Goal: Task Accomplishment & Management: Manage account settings

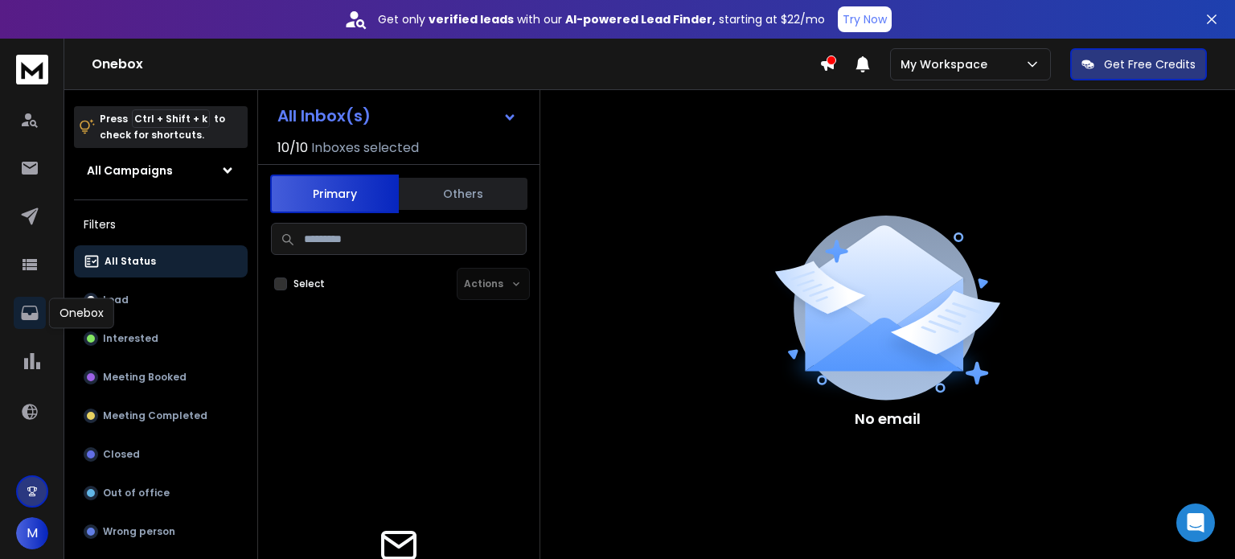
click at [23, 314] on icon at bounding box center [29, 313] width 17 height 14
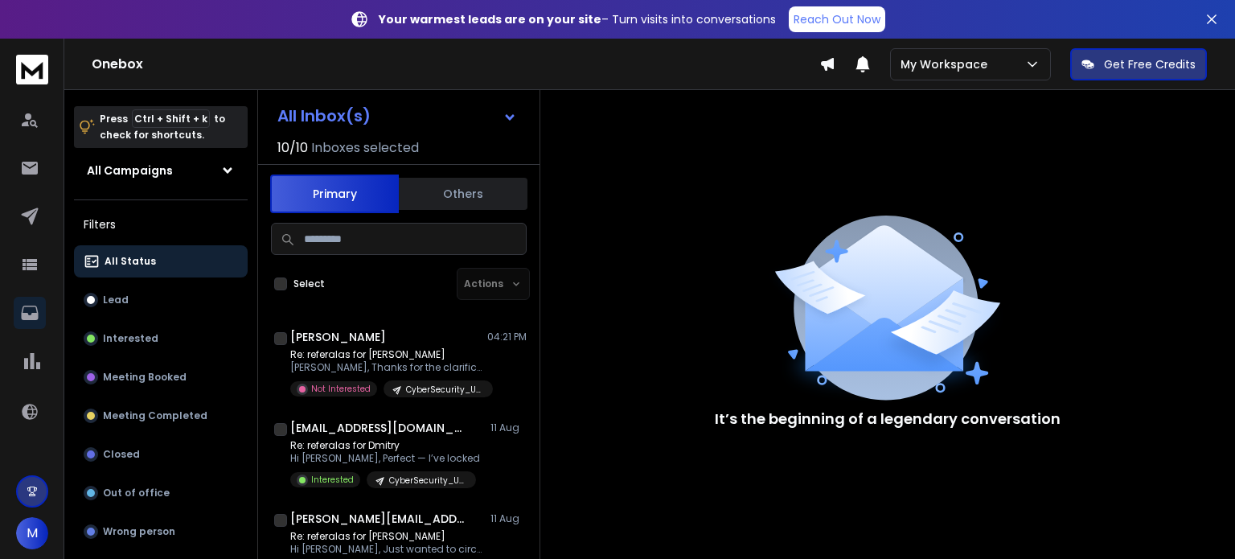
click at [316, 348] on p "Re: referalas for Laurance" at bounding box center [386, 354] width 193 height 13
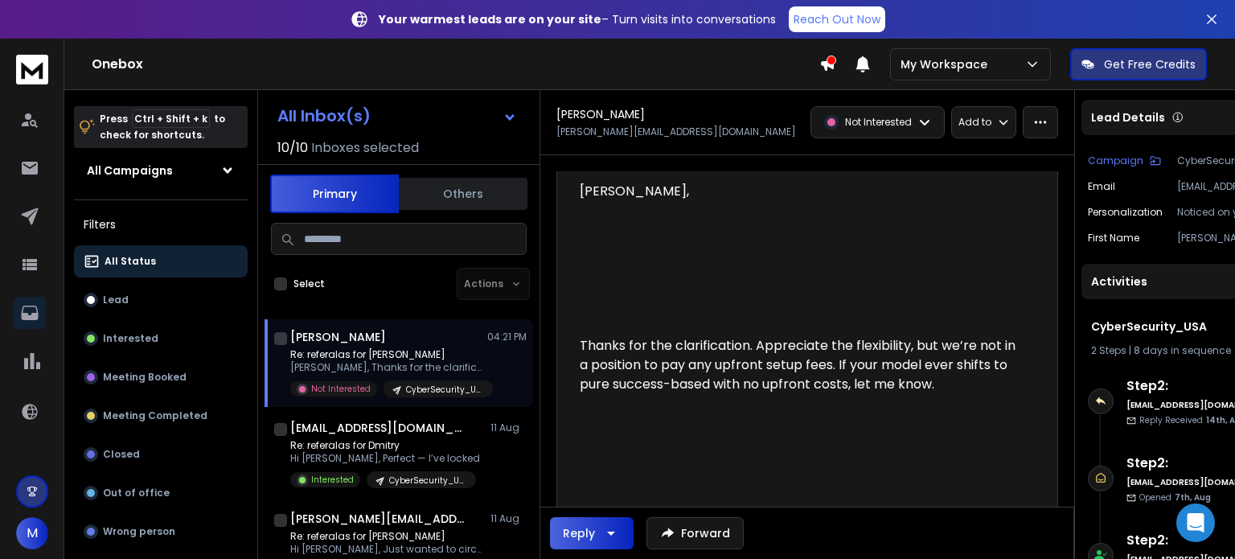
scroll to position [254, 0]
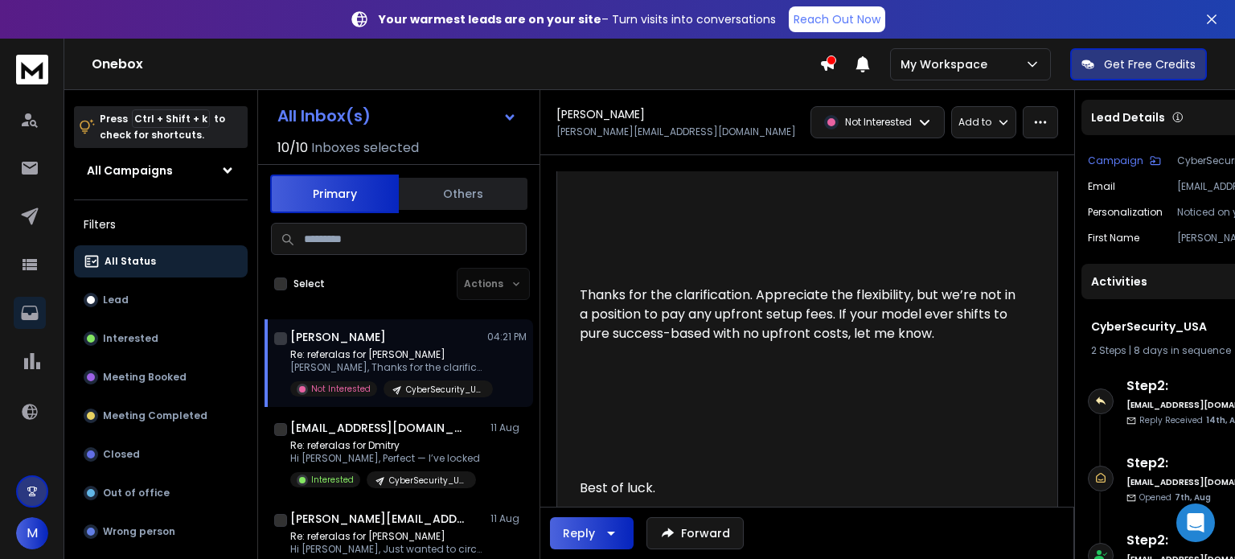
click at [888, 341] on p "Thanks for the clarification. Appreciate the flexibility, but we’re not in a po…" at bounding box center [801, 314] width 442 height 58
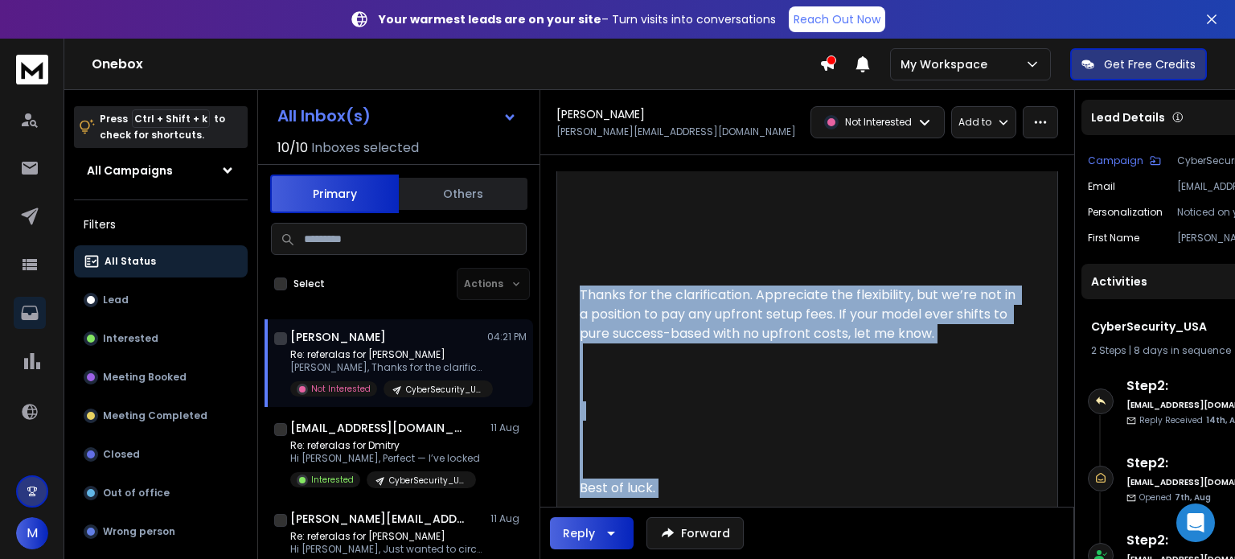
drag, startPoint x: 888, startPoint y: 341, endPoint x: 819, endPoint y: 489, distance: 163.3
copy div "Thanks for the clarification. Appreciate the flexibility, but we’re not in a po…"
click at [589, 532] on div "Reply" at bounding box center [579, 533] width 32 height 16
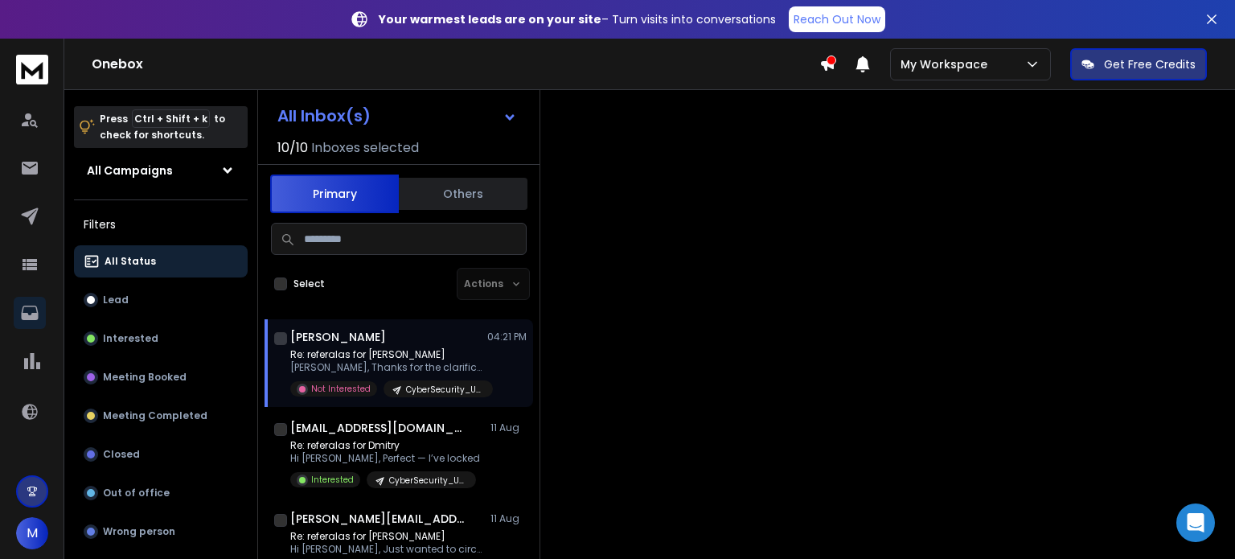
scroll to position [0, 0]
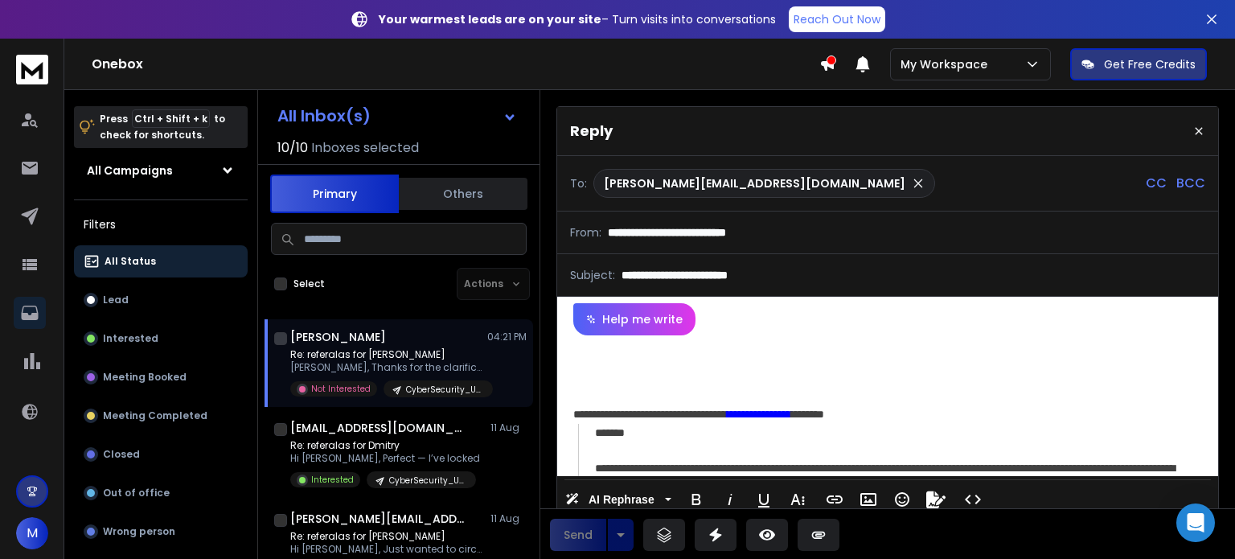
click at [668, 362] on div at bounding box center [887, 360] width 629 height 18
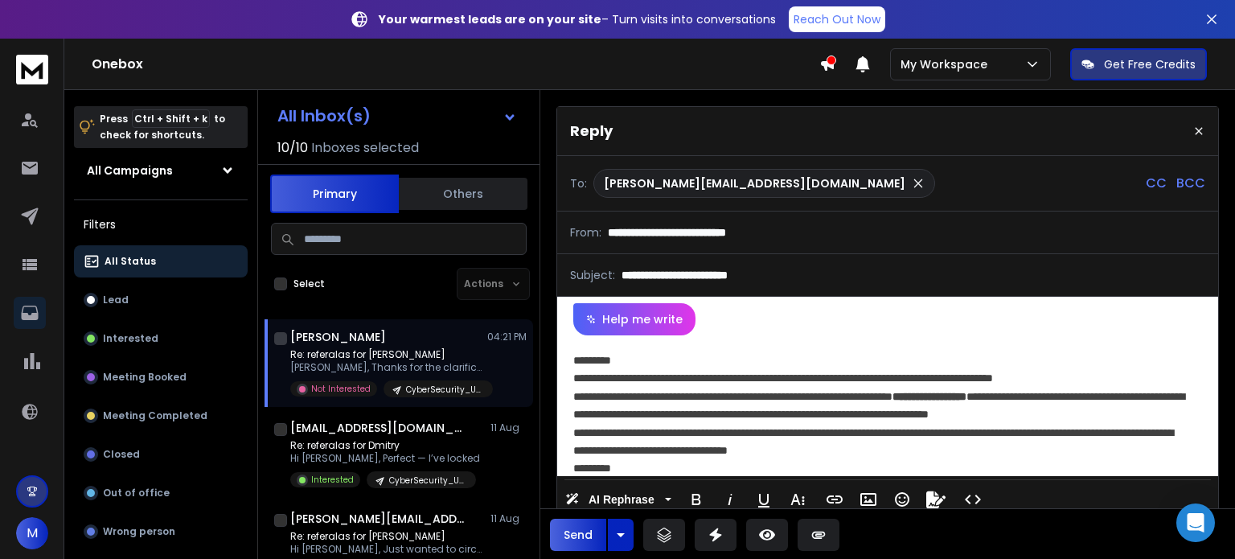
click at [672, 359] on p "*********" at bounding box center [879, 360] width 613 height 18
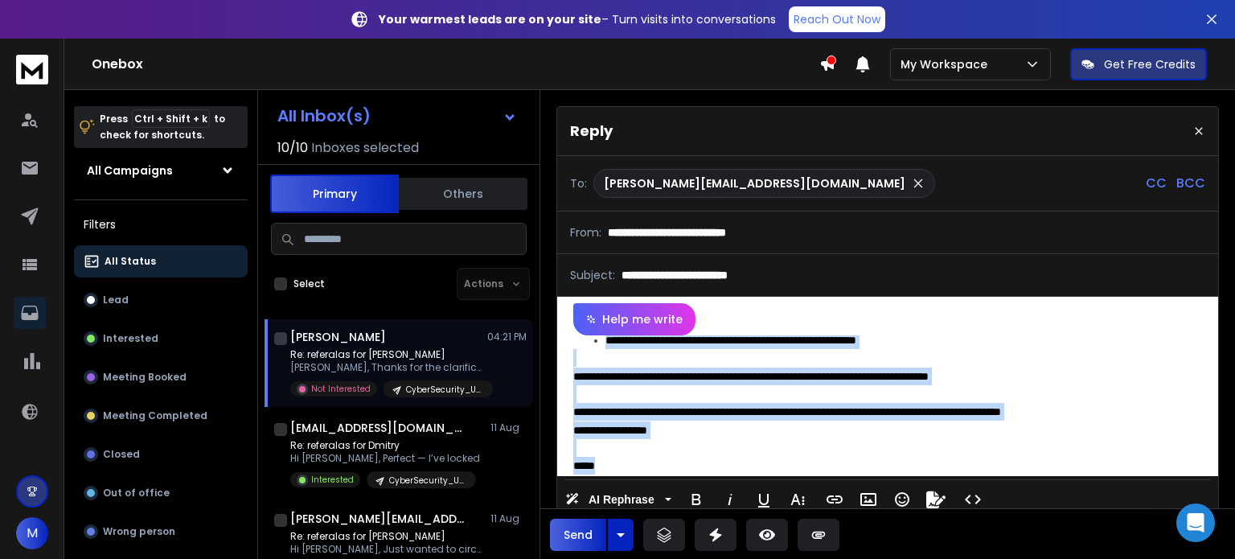
scroll to position [277, 0]
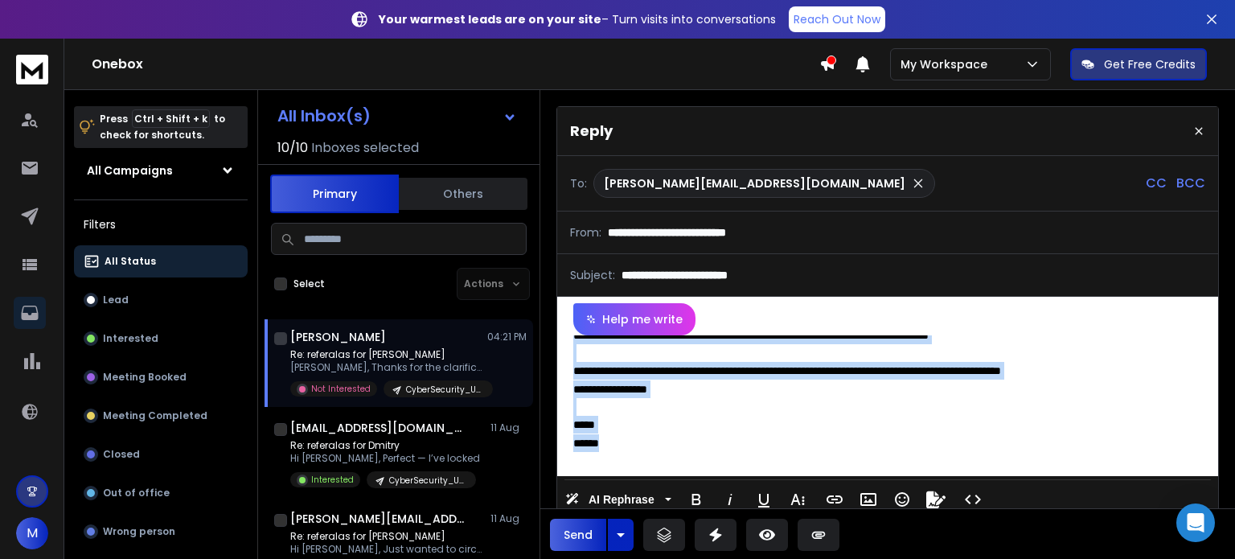
drag, startPoint x: 568, startPoint y: 359, endPoint x: 713, endPoint y: 435, distance: 164.0
click at [713, 435] on div "**********" at bounding box center [885, 405] width 657 height 141
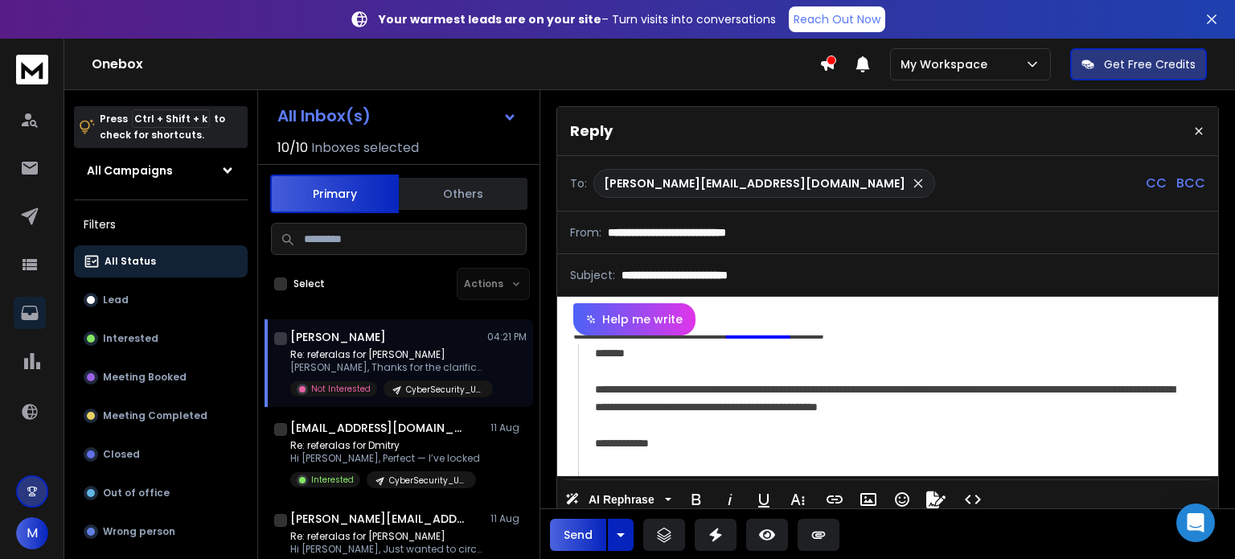
scroll to position [0, 0]
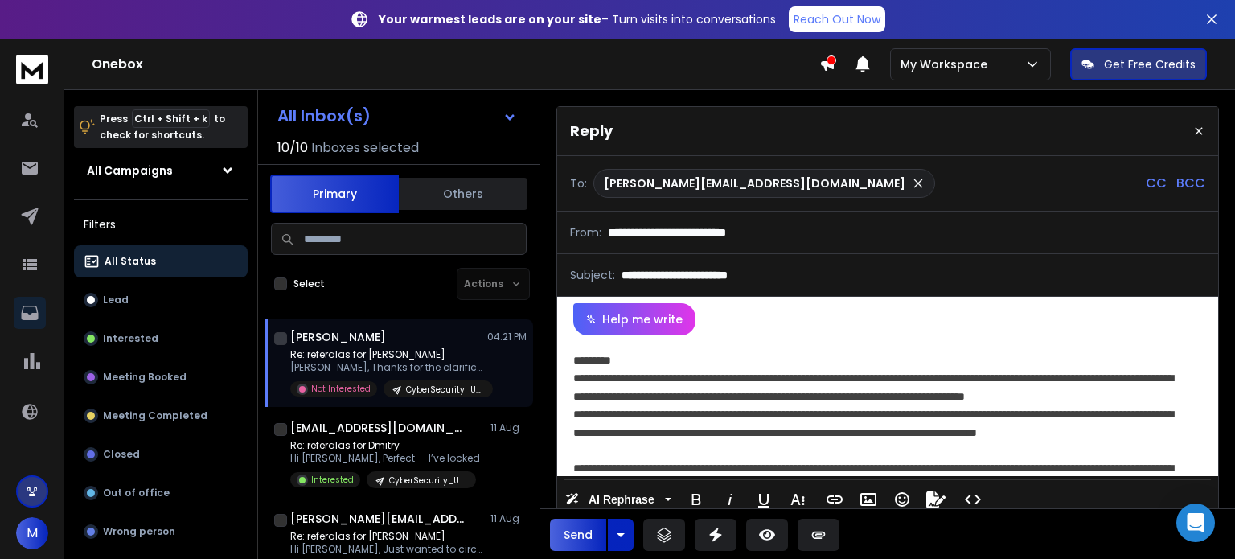
click at [679, 361] on p "*********" at bounding box center [879, 360] width 613 height 18
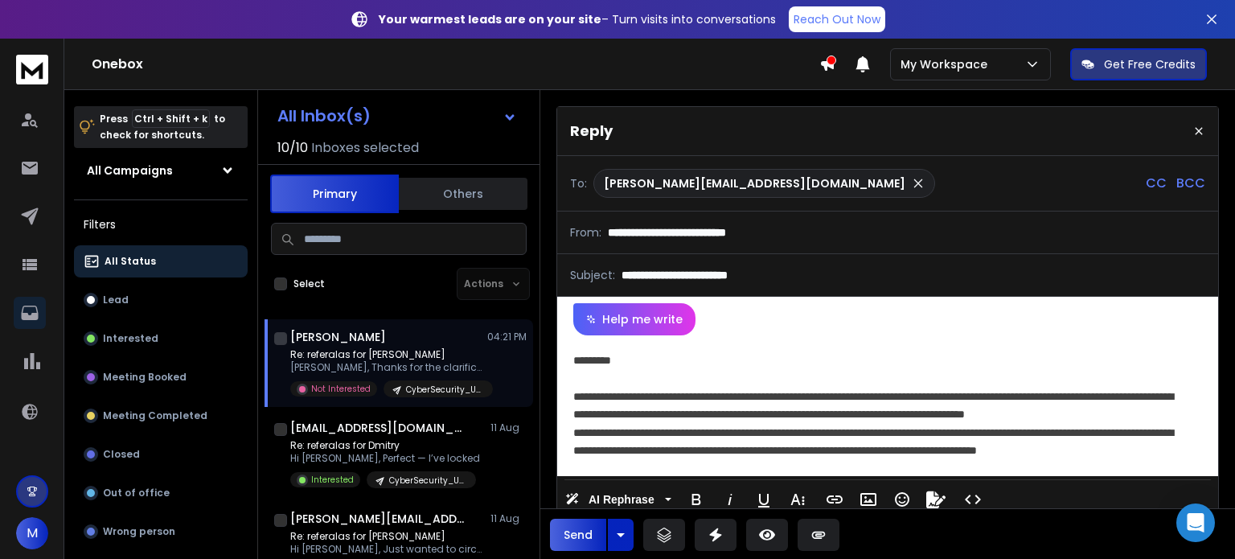
click at [1018, 392] on p "**********" at bounding box center [879, 406] width 613 height 36
drag, startPoint x: 1018, startPoint y: 392, endPoint x: 859, endPoint y: 392, distance: 159.2
click at [859, 392] on p "**********" at bounding box center [879, 406] width 613 height 36
click at [1007, 416] on p "**********" at bounding box center [879, 406] width 613 height 36
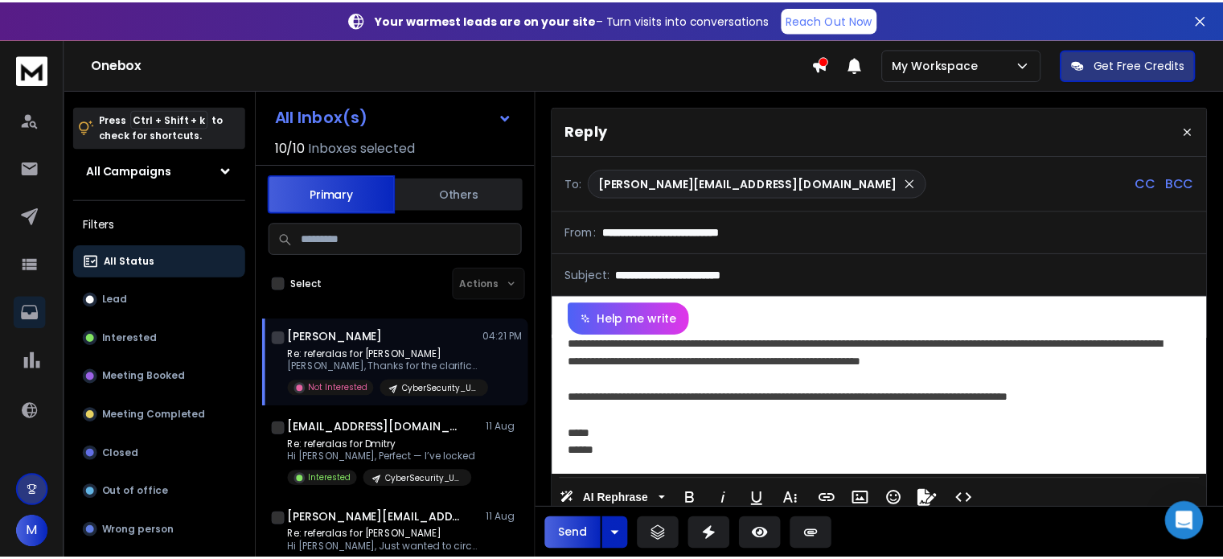
scroll to position [196, 0]
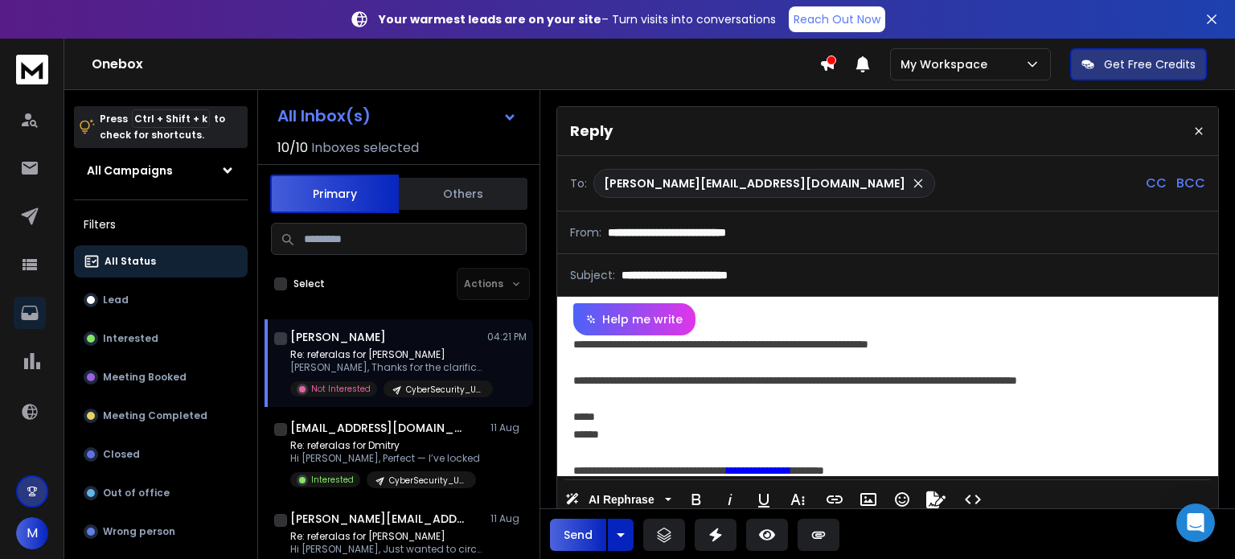
click at [576, 535] on button "Send" at bounding box center [578, 535] width 56 height 32
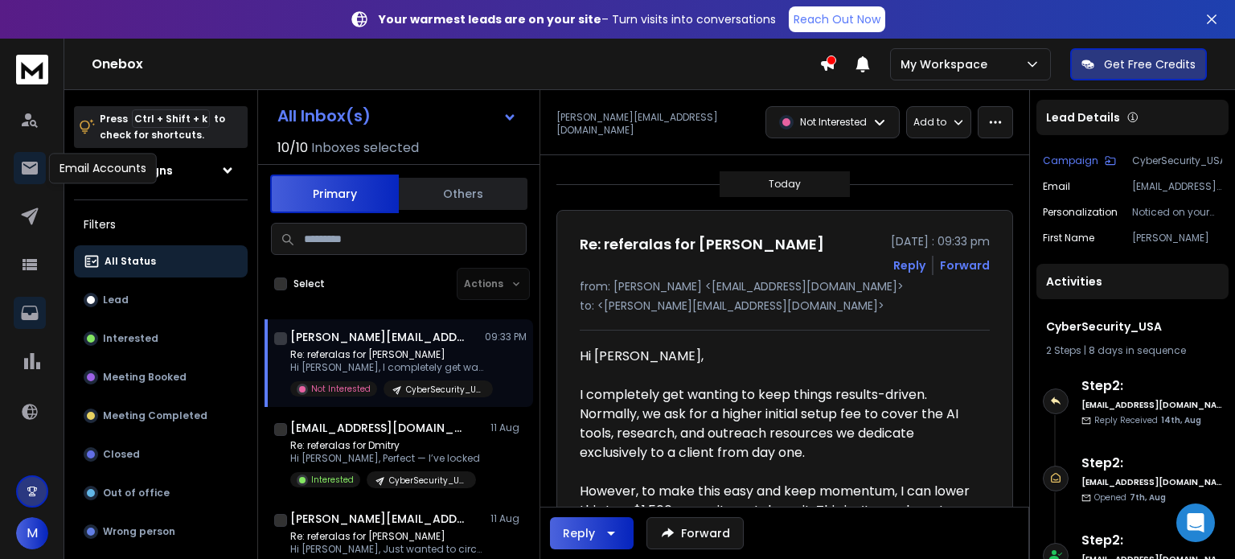
click at [18, 166] on link at bounding box center [30, 168] width 32 height 32
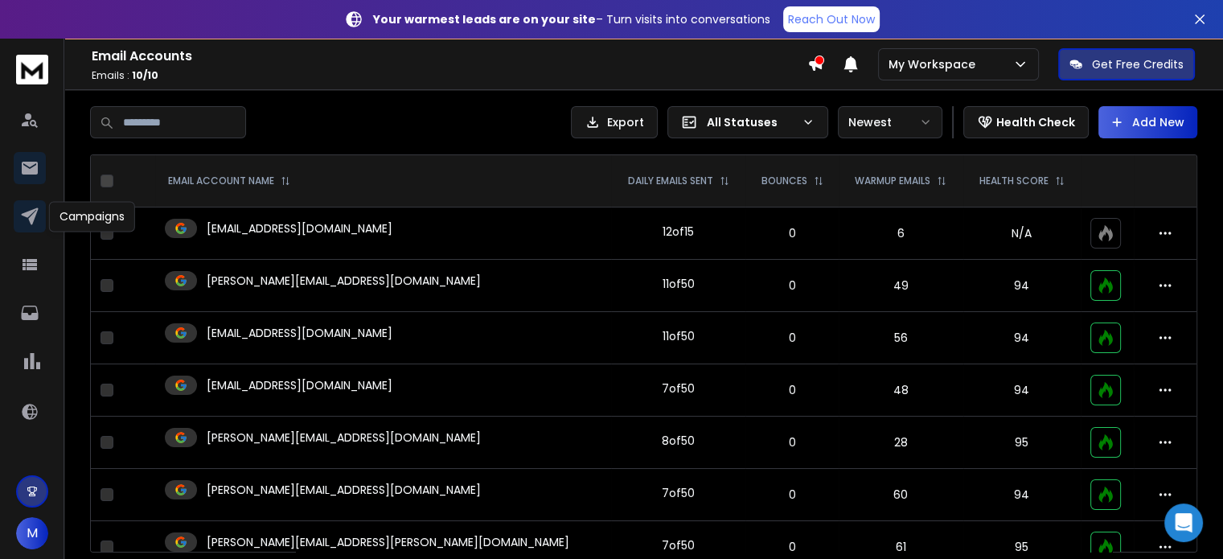
click at [18, 227] on link at bounding box center [30, 216] width 32 height 32
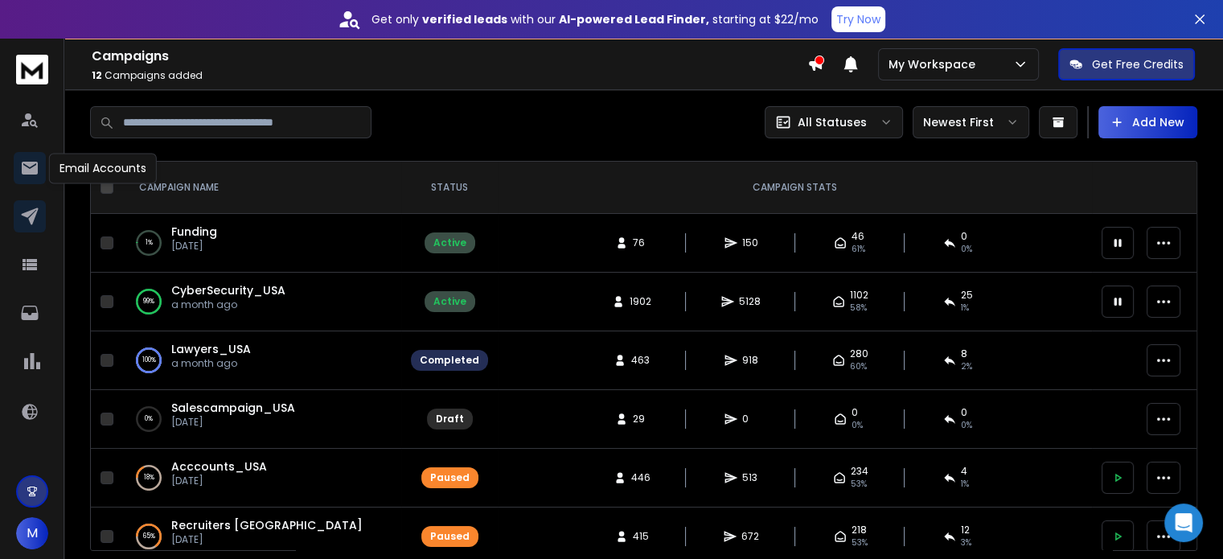
click at [26, 170] on icon at bounding box center [30, 168] width 16 height 13
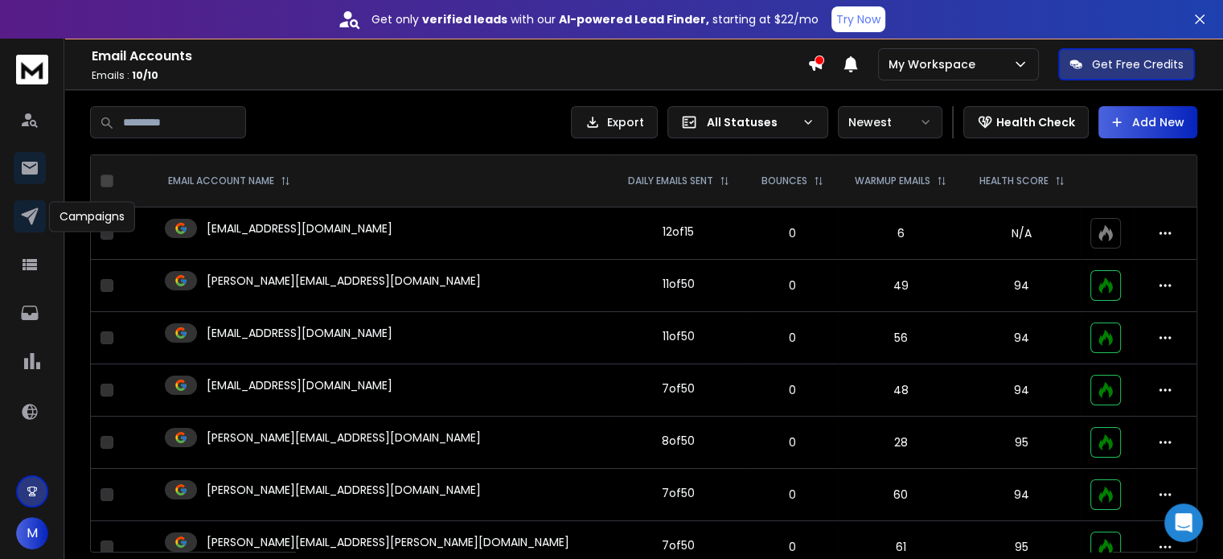
click at [32, 211] on icon at bounding box center [29, 215] width 17 height 17
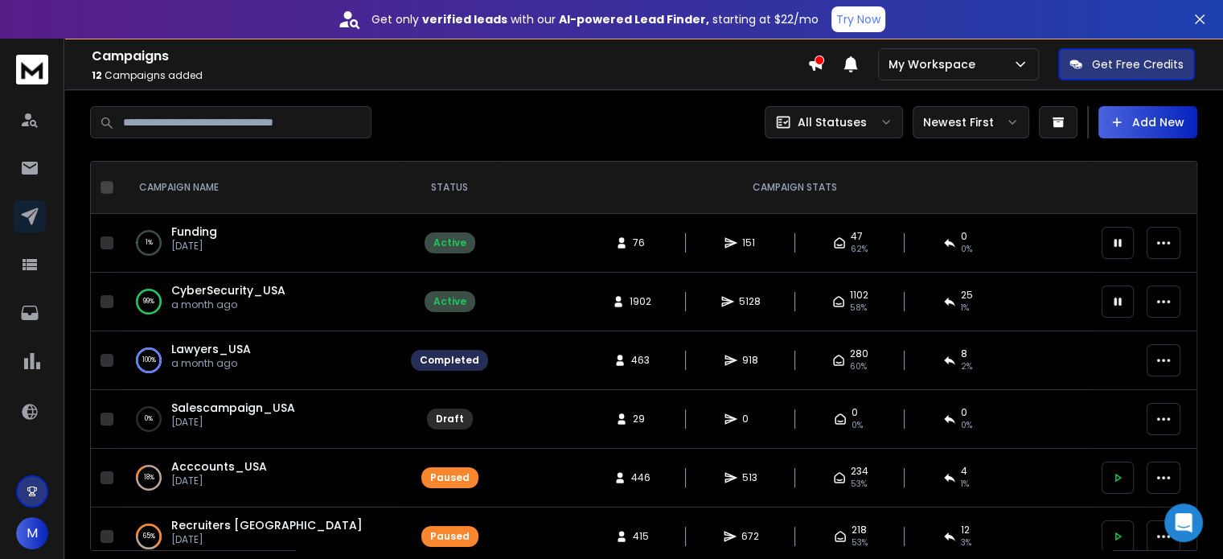
click at [307, 240] on div "1 % Funding 6 days ago" at bounding box center [260, 243] width 249 height 39
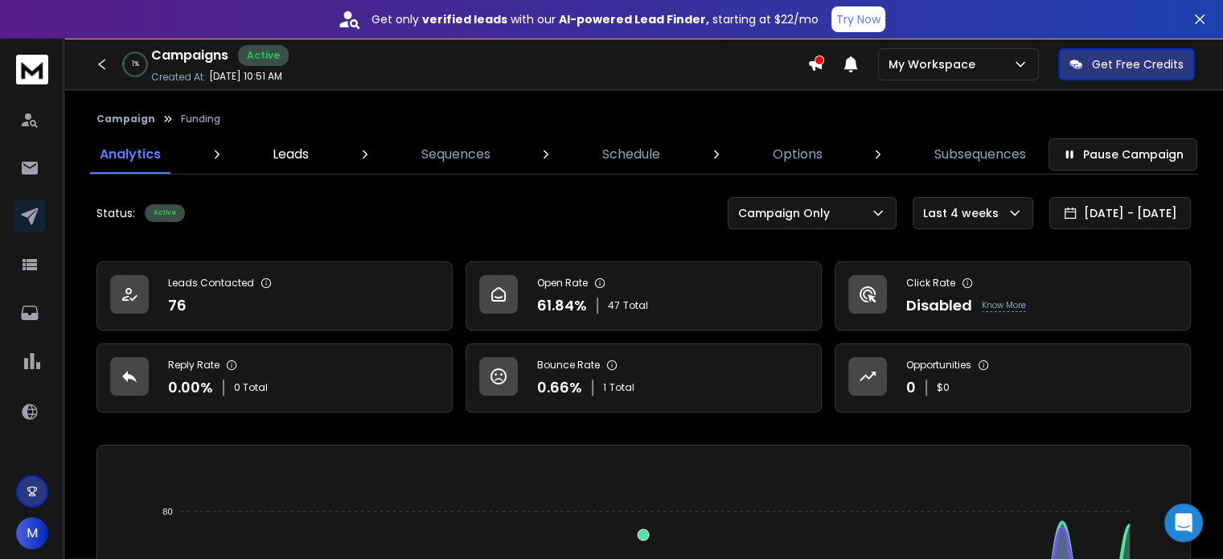
click at [287, 141] on link "Leads" at bounding box center [290, 154] width 55 height 39
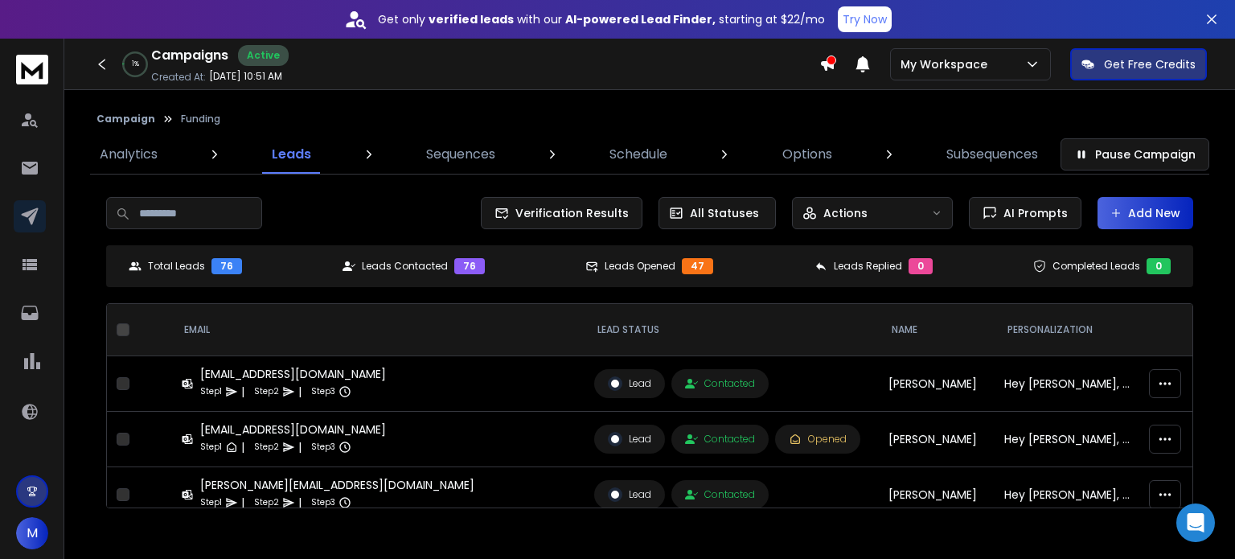
click at [1234, 172] on div "Campaign Funding Analytics Leads Sequences Schedule Options Subsequences Pause …" at bounding box center [649, 302] width 1171 height 425
click at [1151, 208] on button "Add New" at bounding box center [1146, 213] width 96 height 32
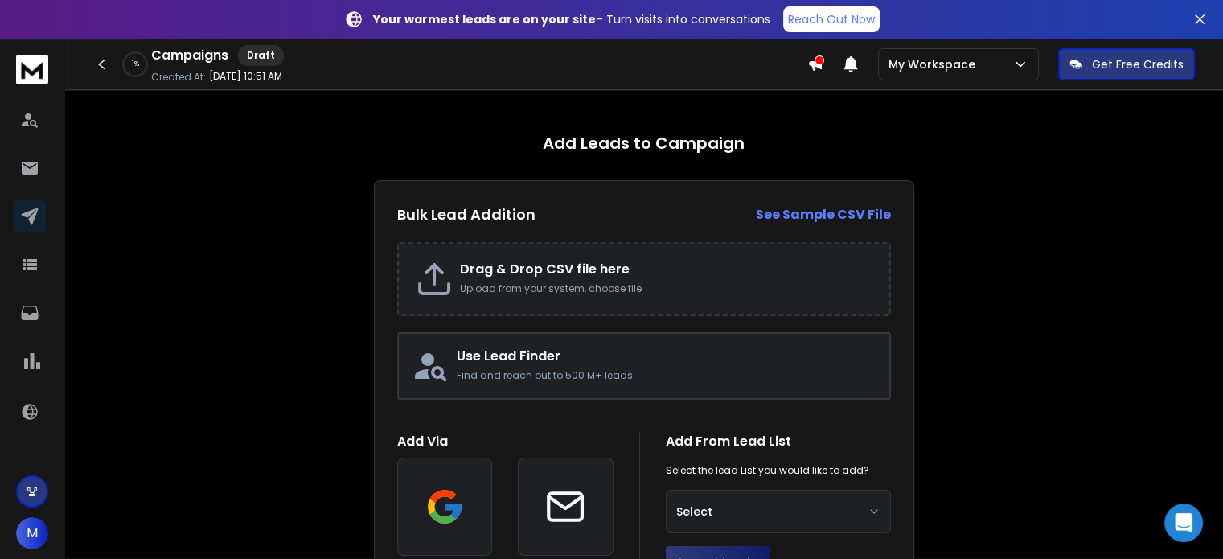
scroll to position [43, 0]
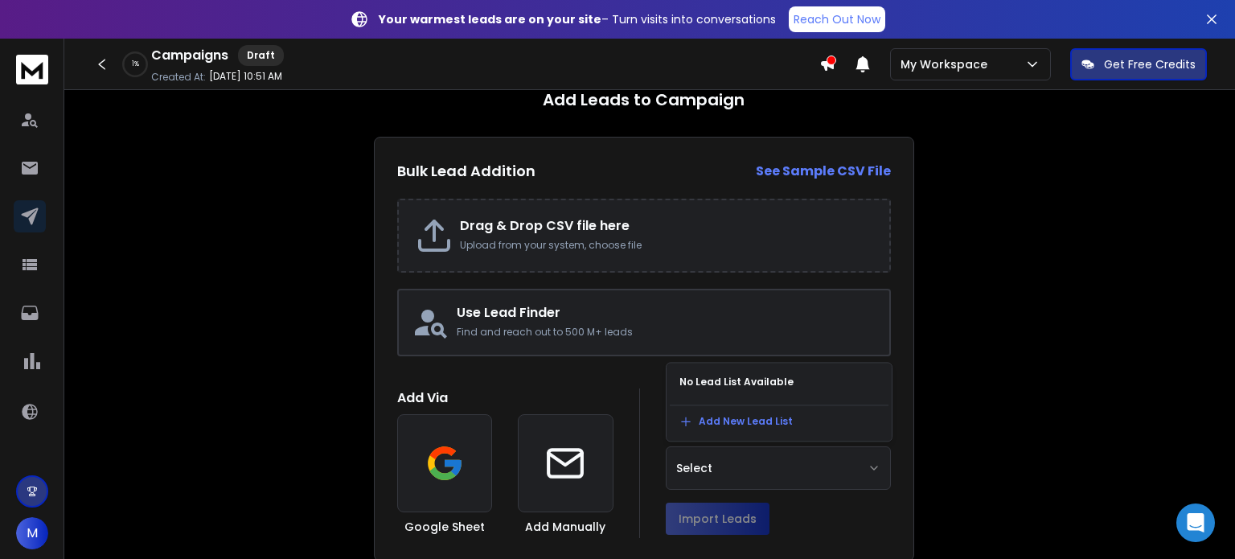
click at [835, 462] on button "Select" at bounding box center [778, 467] width 225 height 43
click at [984, 427] on div "Add Leads to Campaign Bulk Lead Addition See Sample CSV File Drag & Drop CSV fi…" at bounding box center [643, 324] width 823 height 473
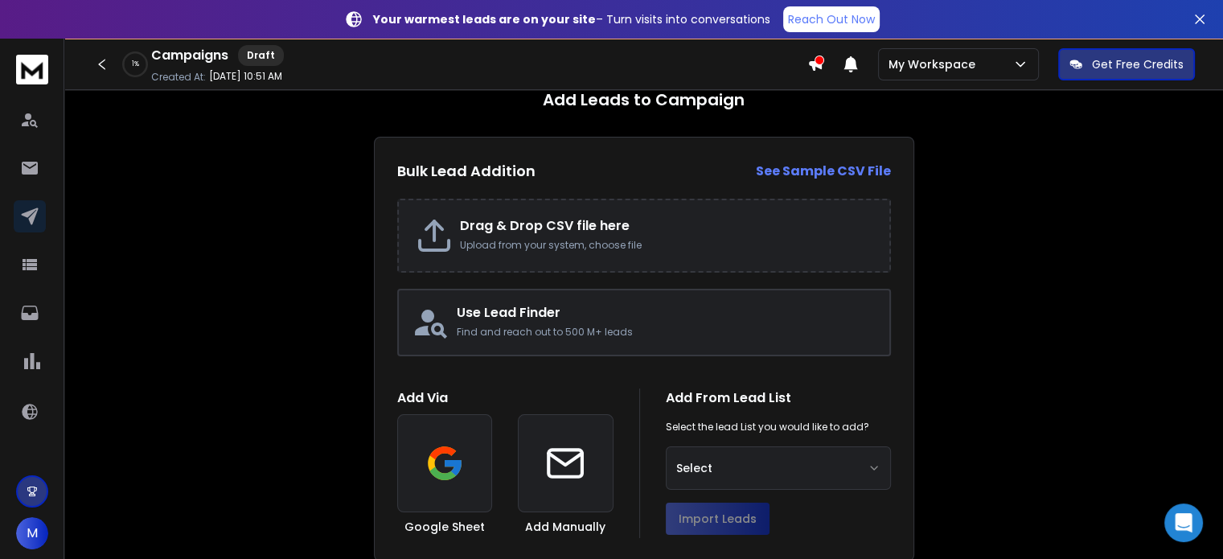
click at [991, 183] on div "Add Leads to Campaign Bulk Lead Addition See Sample CSV File Drag & Drop CSV fi…" at bounding box center [643, 324] width 823 height 473
click at [1107, 312] on div "Add Leads to Campaign Bulk Lead Addition See Sample CSV File Drag & Drop CSV fi…" at bounding box center [611, 278] width 1223 height 566
click at [93, 74] on button at bounding box center [102, 64] width 21 height 32
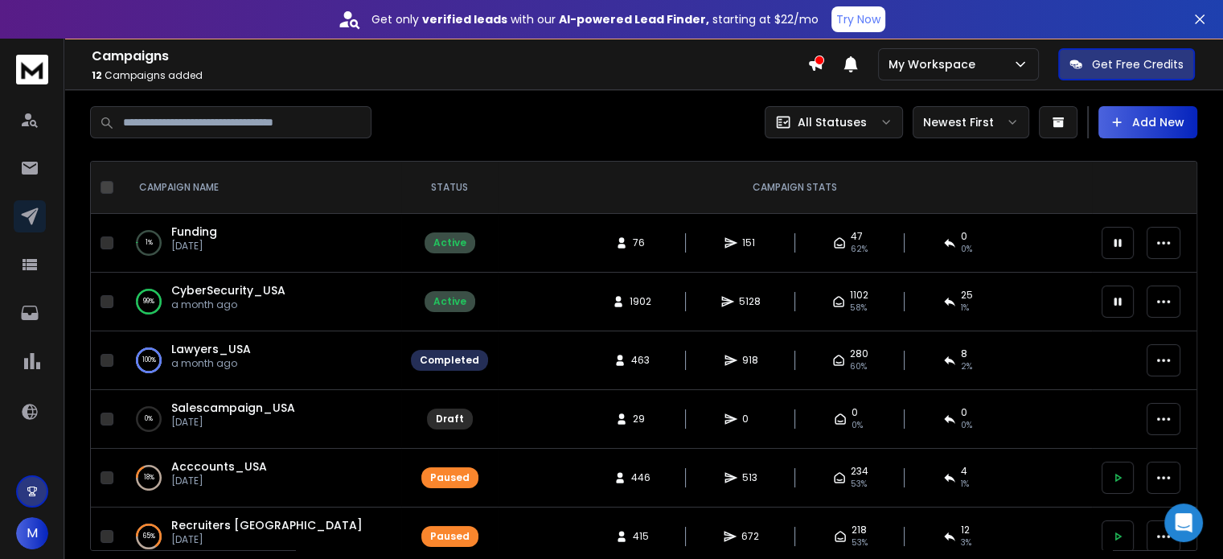
click at [643, 250] on div "76 151 47 62 % 0 0 %" at bounding box center [795, 243] width 402 height 26
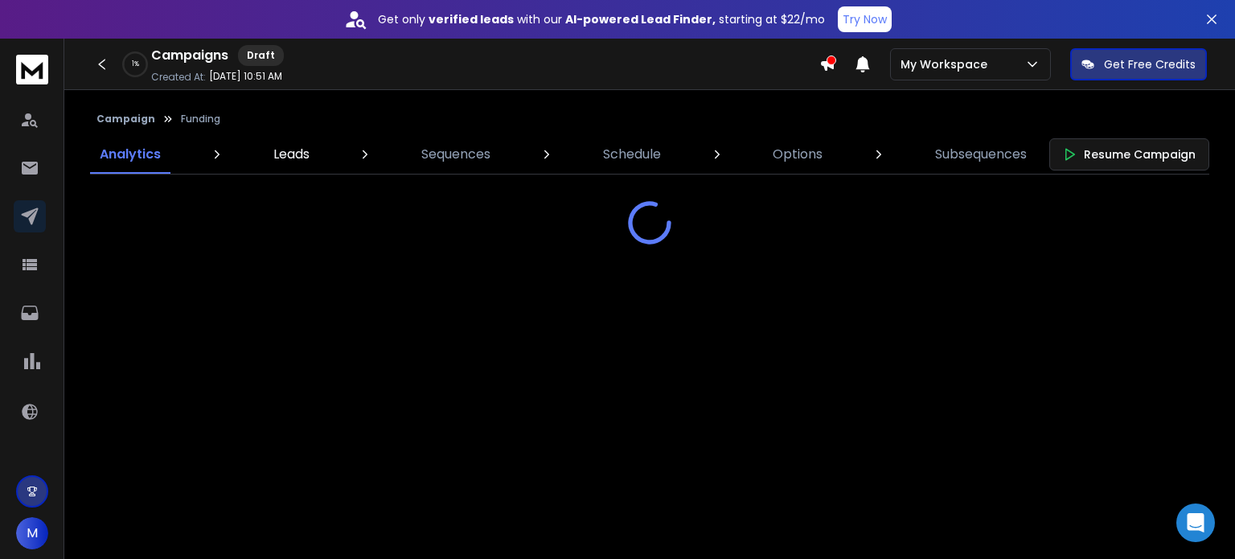
click at [286, 160] on p "Leads" at bounding box center [291, 154] width 36 height 19
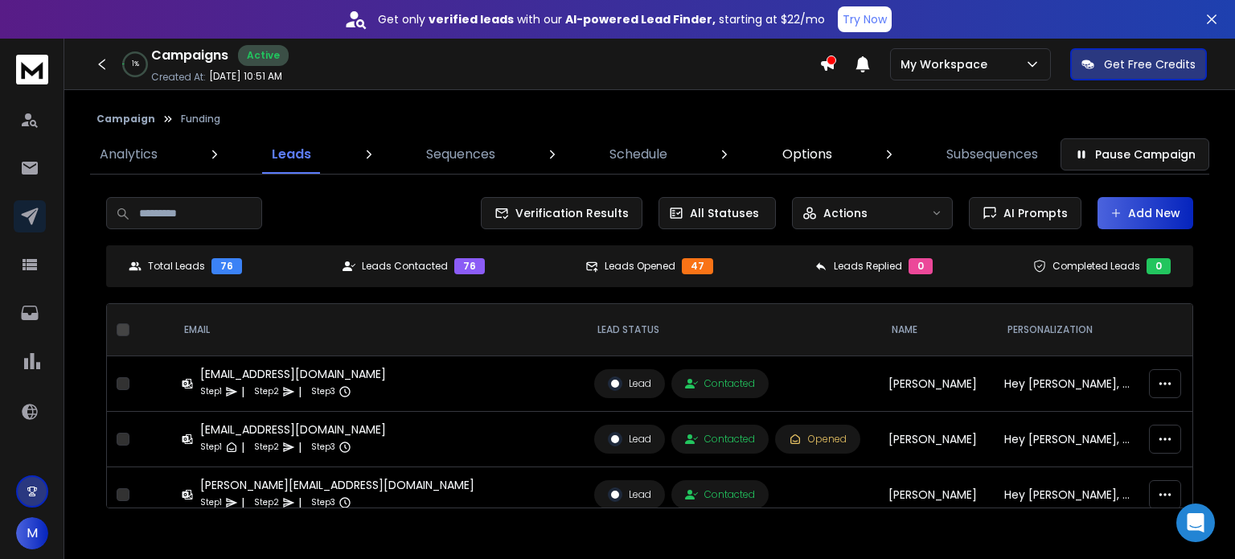
click at [813, 159] on p "Options" at bounding box center [807, 154] width 50 height 19
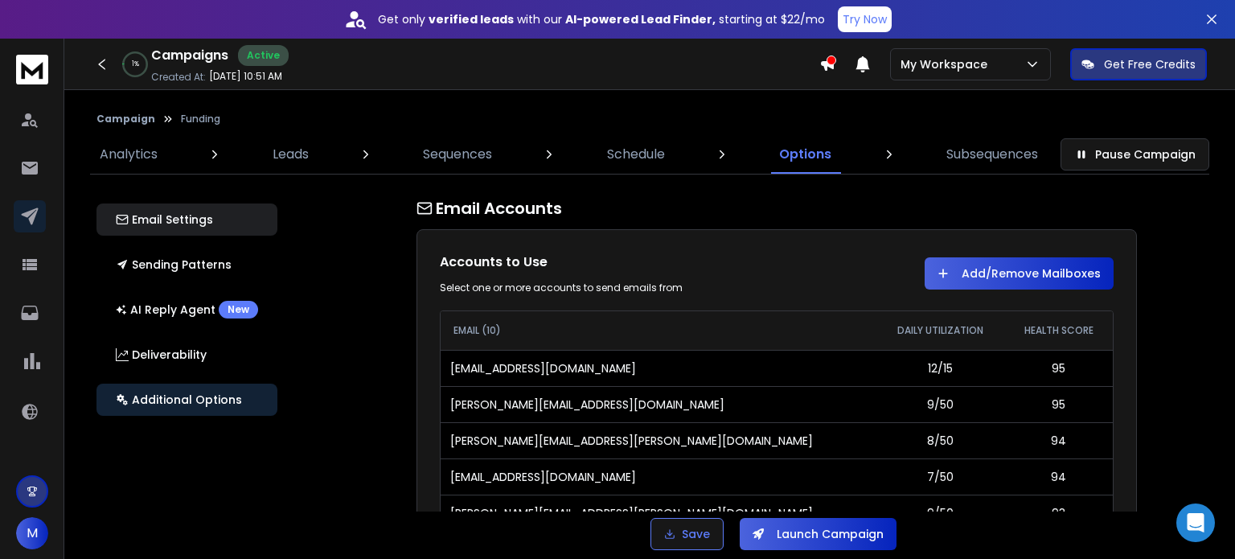
click at [270, 400] on button "Additional Options" at bounding box center [186, 400] width 181 height 32
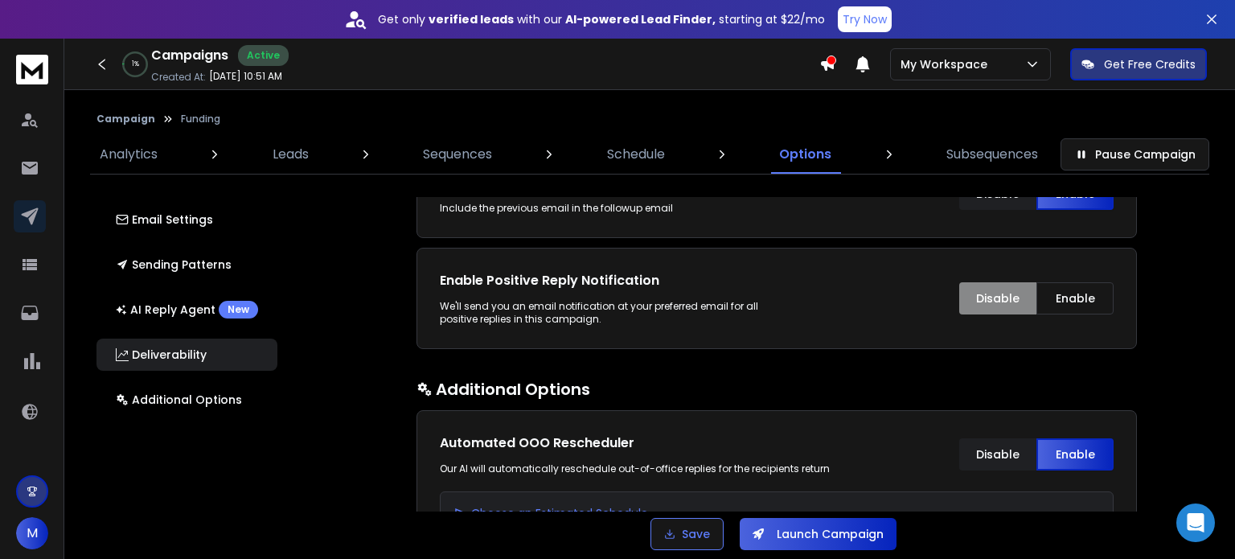
scroll to position [2895, 0]
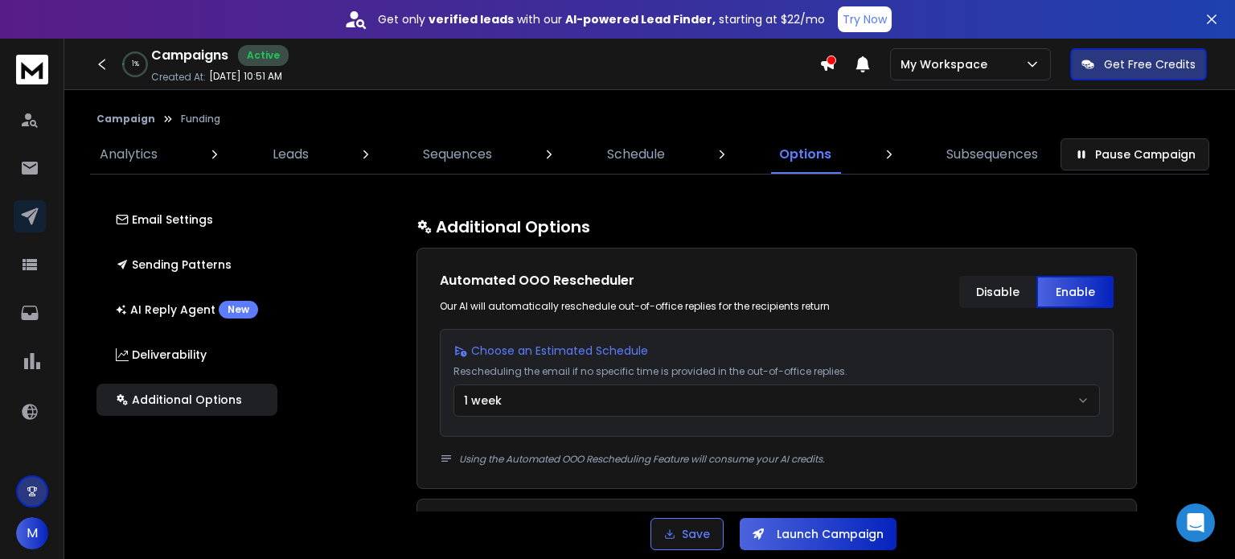
click at [1197, 307] on div "**********" at bounding box center [786, 354] width 966 height 314
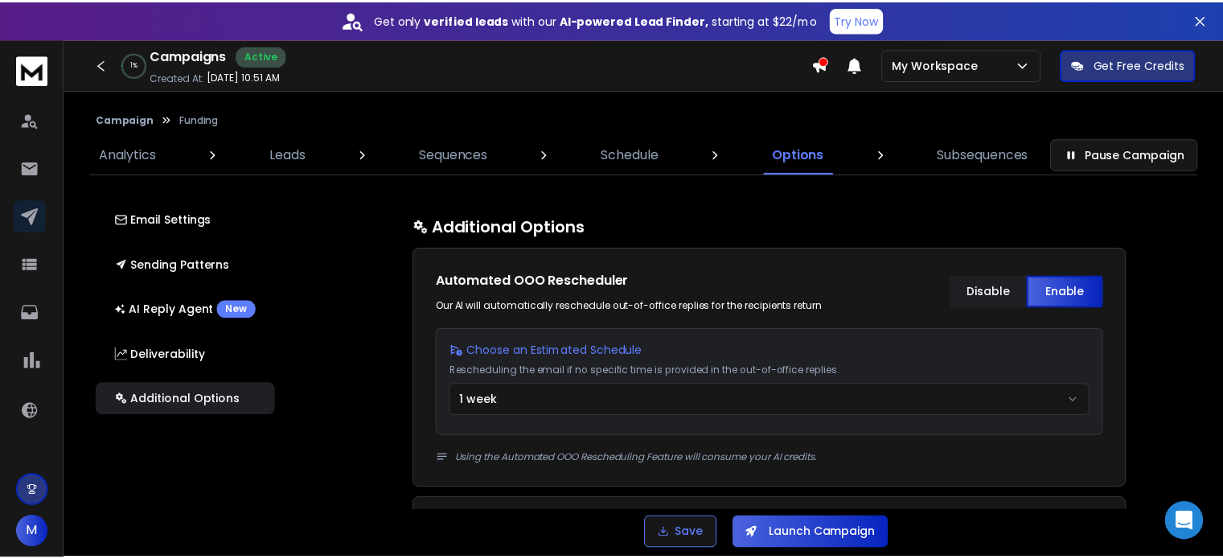
scroll to position [3169, 0]
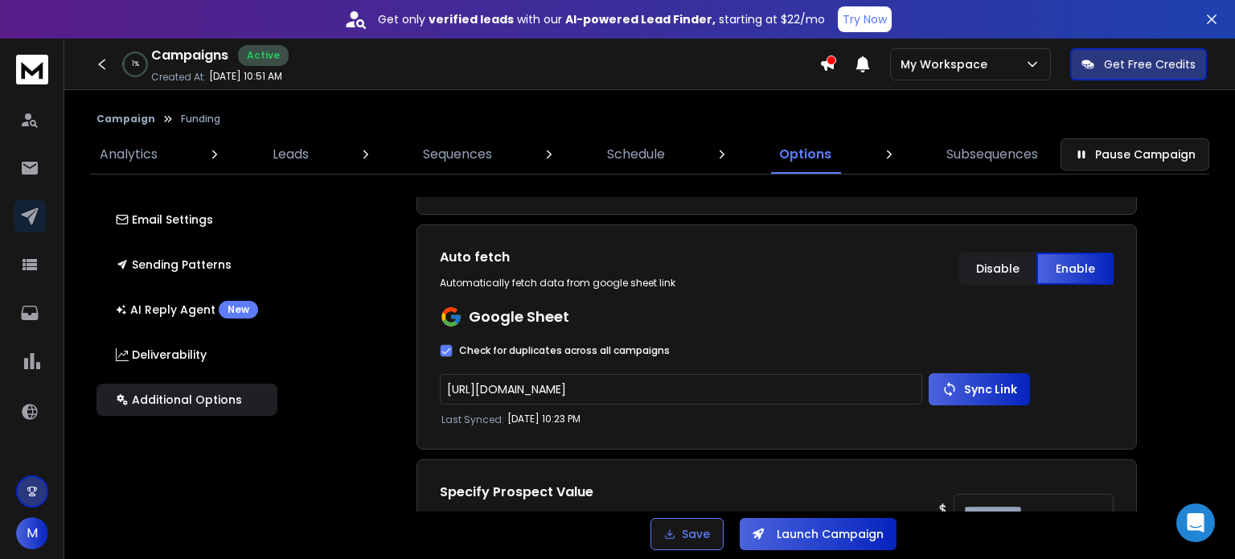
click at [981, 373] on button "Sync Link" at bounding box center [979, 389] width 101 height 32
click at [297, 154] on p "Leads" at bounding box center [291, 154] width 36 height 19
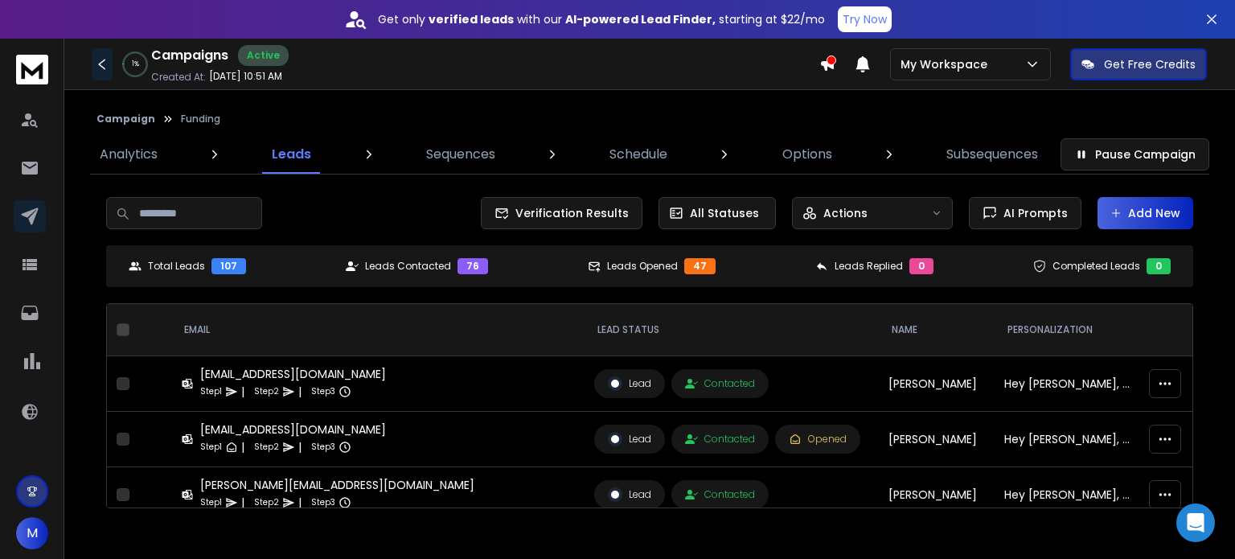
click at [105, 63] on icon at bounding box center [102, 64] width 14 height 14
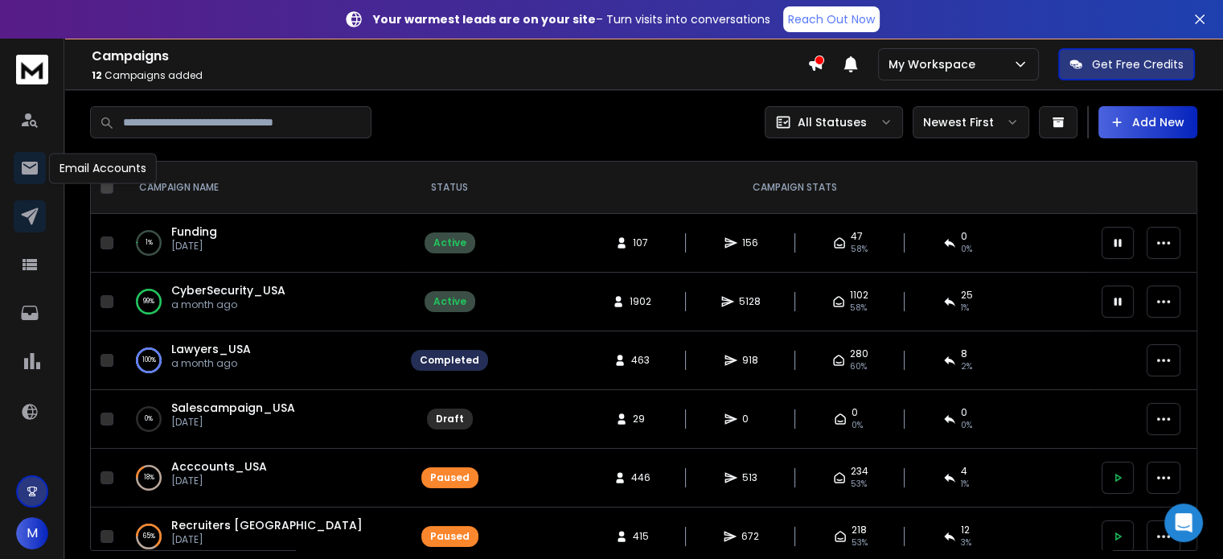
click at [23, 174] on icon at bounding box center [29, 167] width 19 height 19
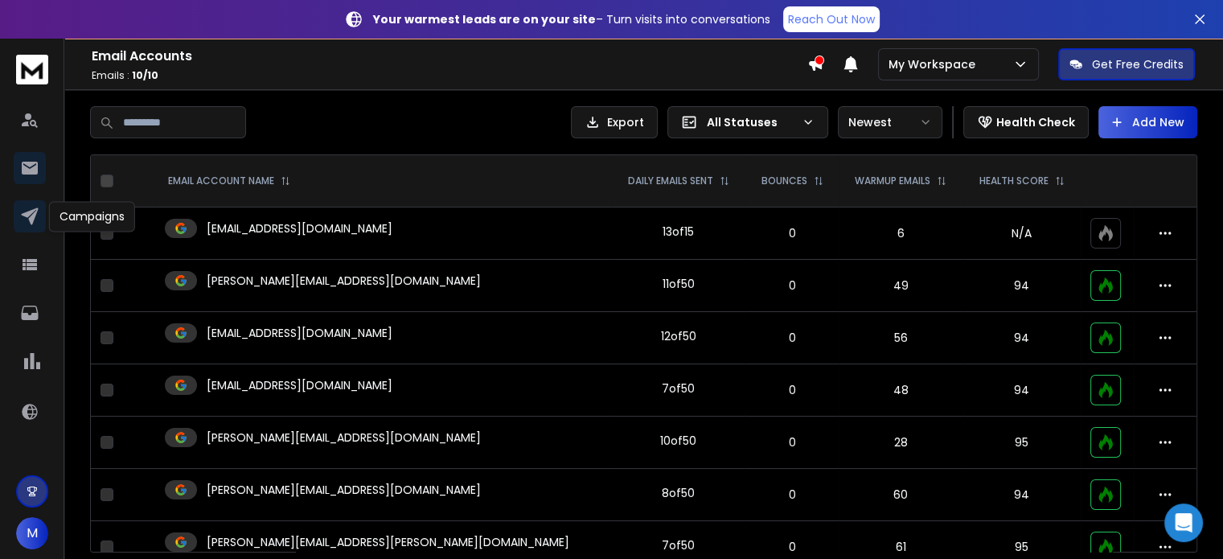
click at [16, 228] on link at bounding box center [30, 216] width 32 height 32
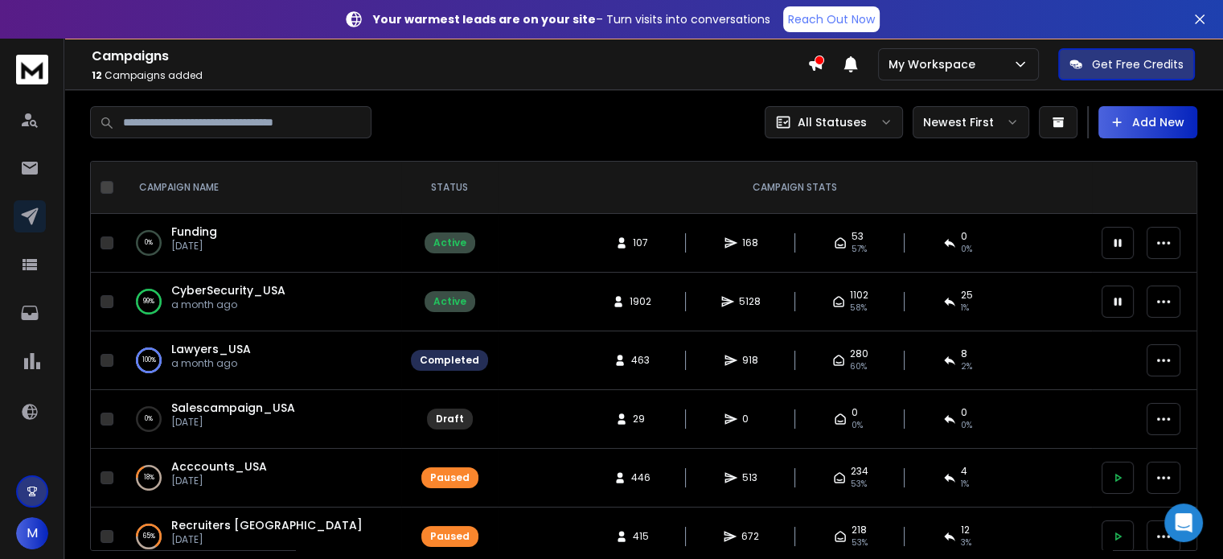
click at [217, 253] on div "Funding 7 days ago" at bounding box center [194, 243] width 46 height 39
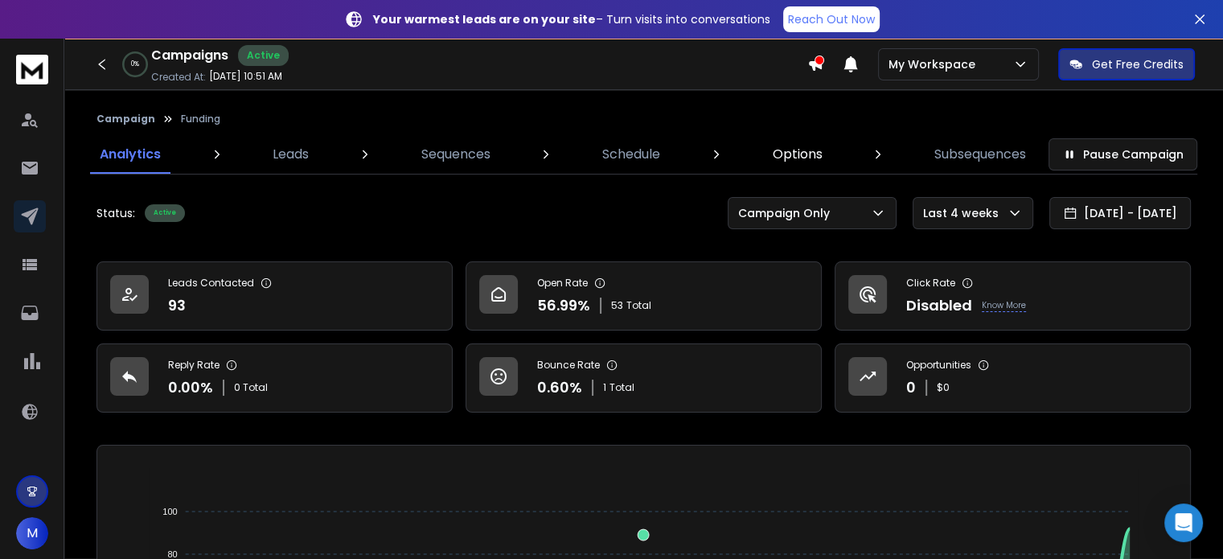
click at [794, 154] on p "Options" at bounding box center [798, 154] width 50 height 19
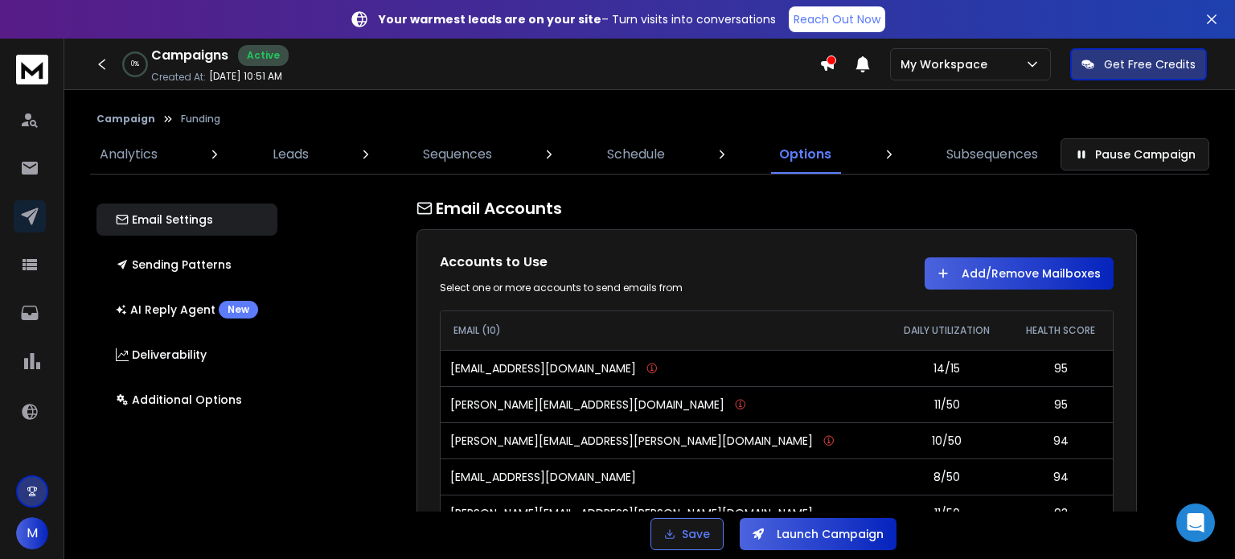
click at [1222, 308] on div "Email Accounts Accounts to Use Select one or more accounts to send emails from …" at bounding box center [786, 354] width 966 height 314
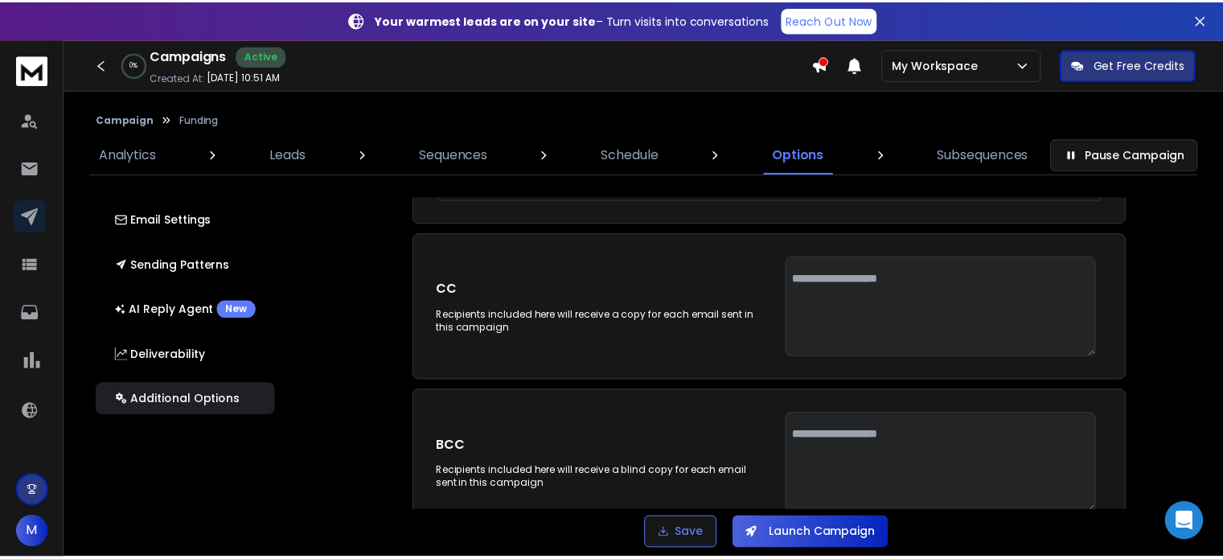
scroll to position [3667, 0]
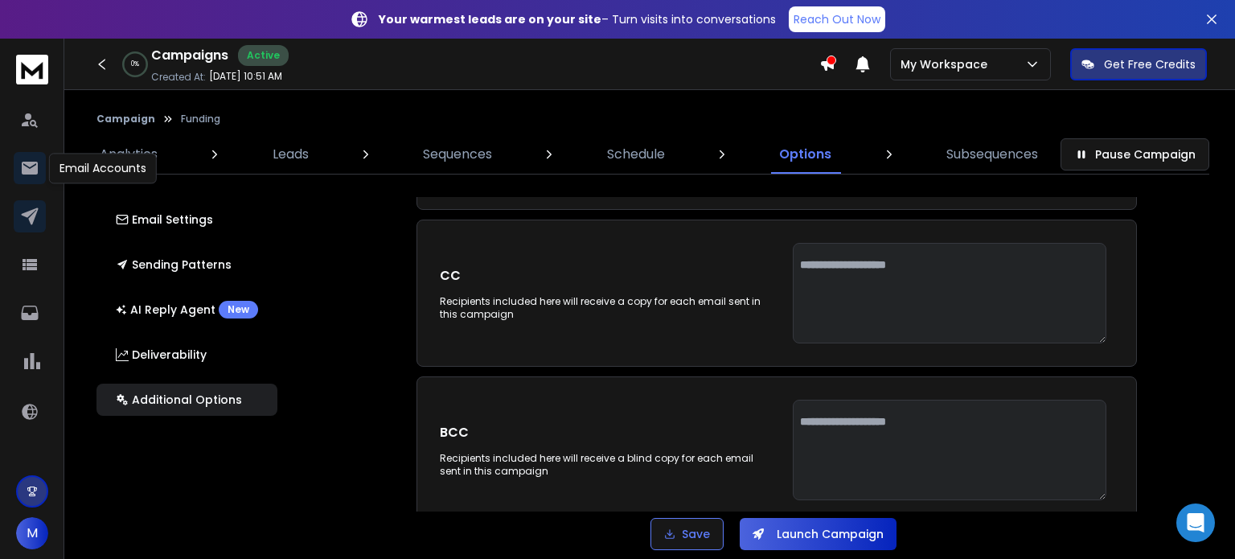
click at [32, 165] on icon at bounding box center [30, 168] width 16 height 13
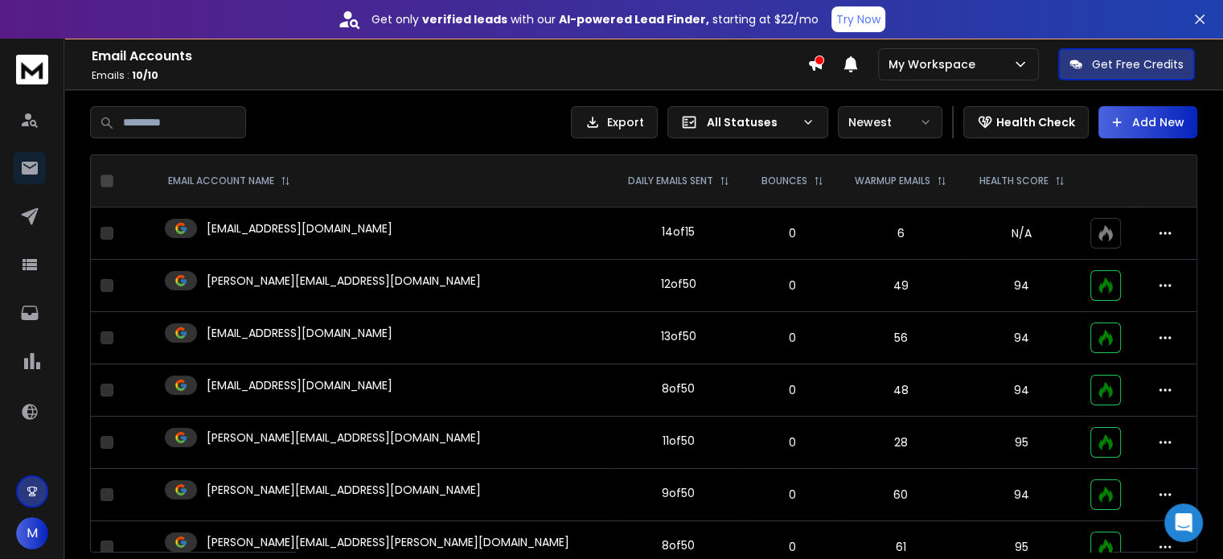
click at [497, 113] on div at bounding box center [325, 122] width 471 height 32
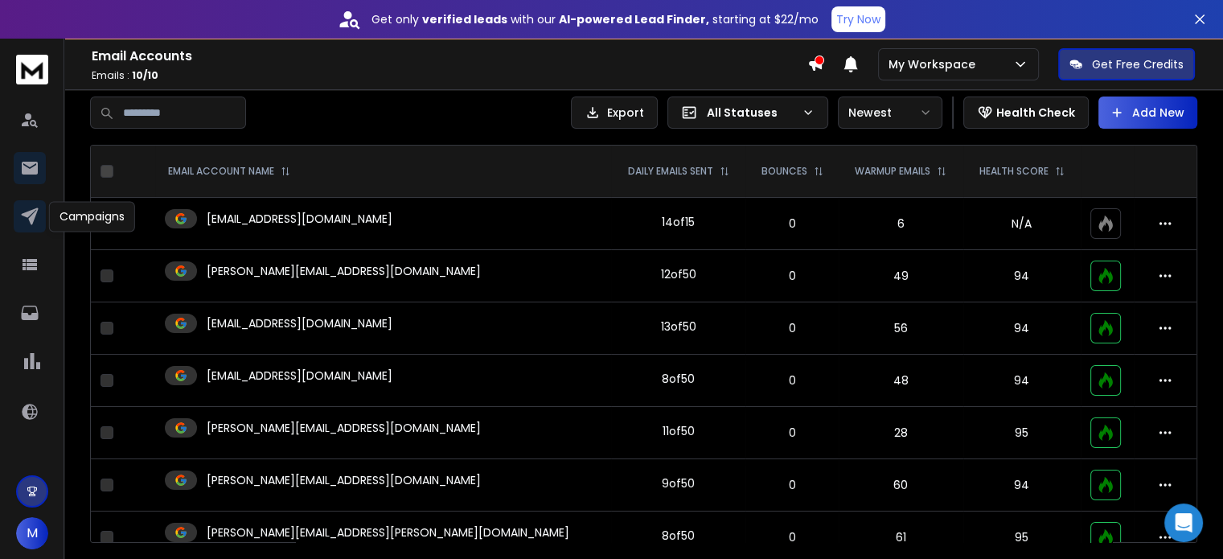
click at [23, 207] on icon at bounding box center [29, 216] width 19 height 19
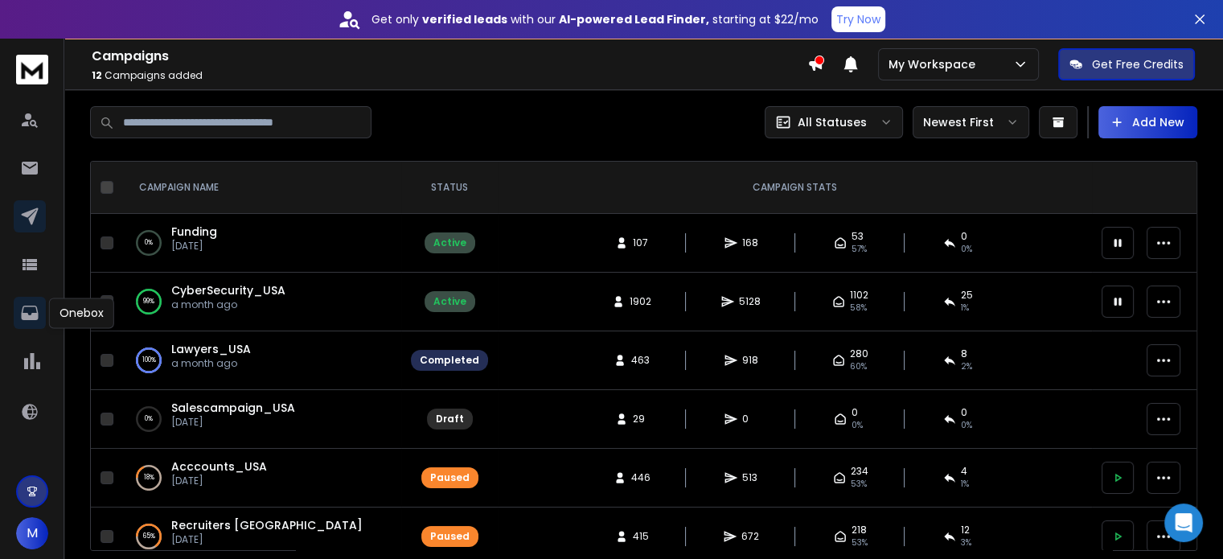
click at [23, 319] on icon at bounding box center [29, 313] width 17 height 14
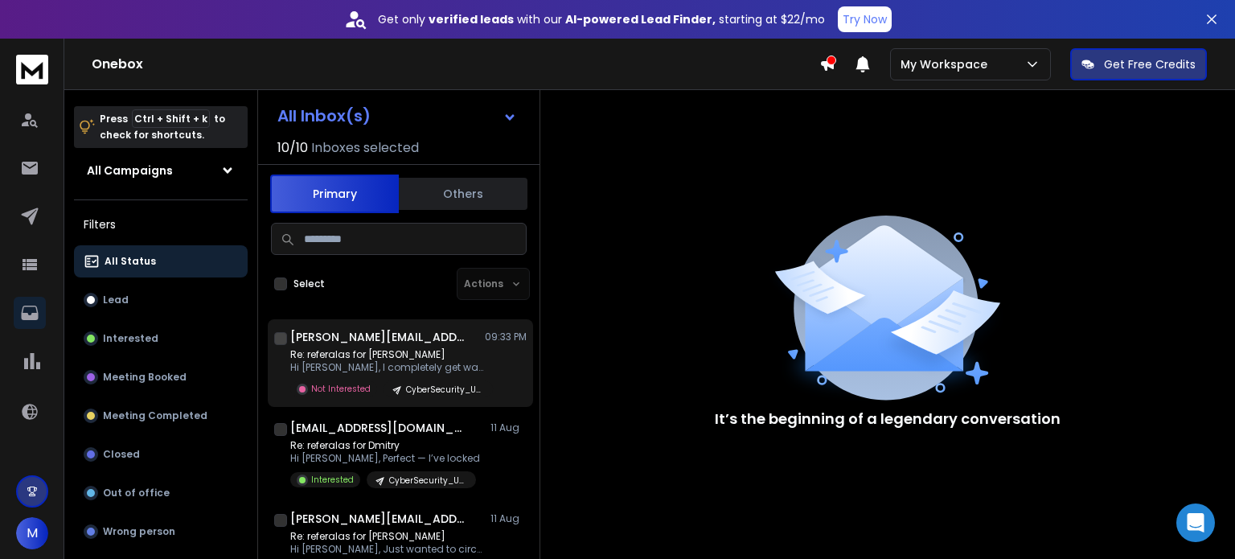
click at [367, 344] on h1 "David@avasek.com" at bounding box center [378, 337] width 177 height 16
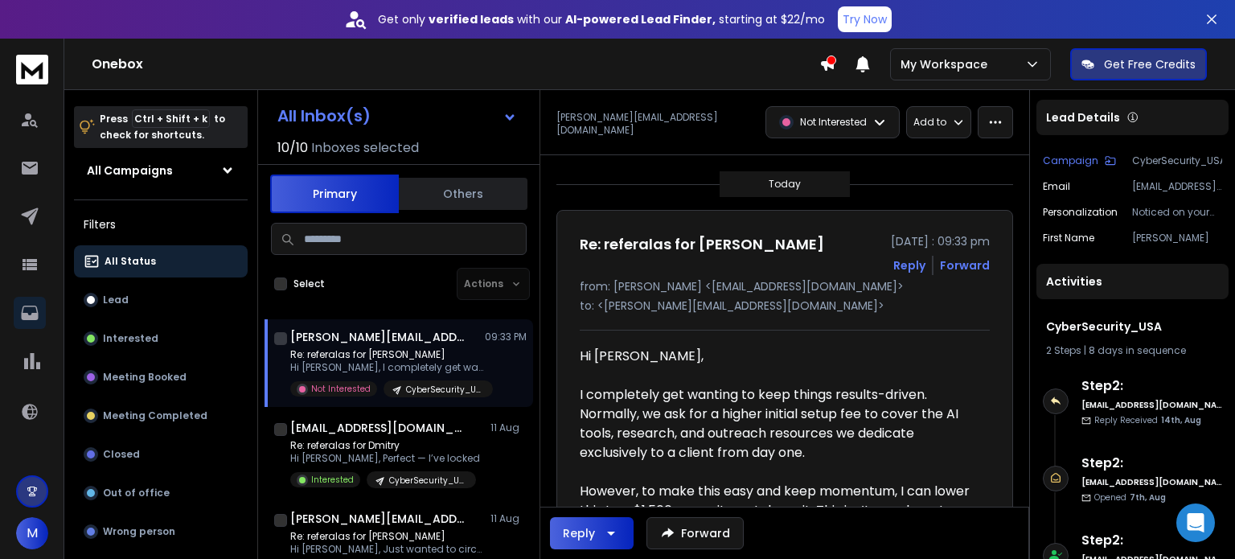
click at [614, 470] on div at bounding box center [778, 471] width 397 height 19
click at [20, 165] on icon at bounding box center [29, 167] width 19 height 19
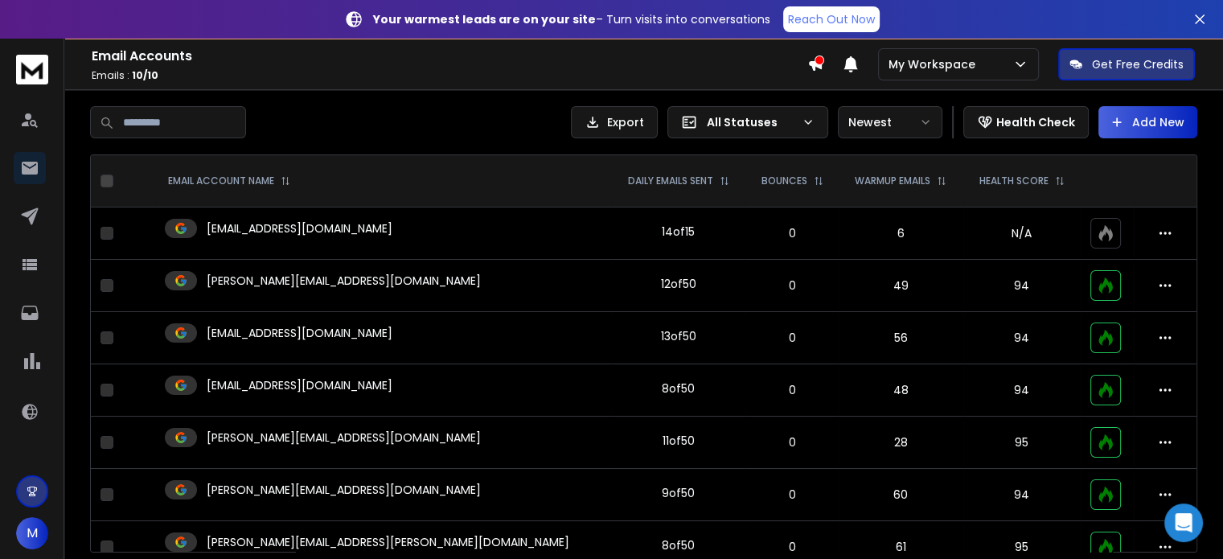
click at [404, 249] on td "[EMAIL_ADDRESS][DOMAIN_NAME]" at bounding box center [383, 233] width 456 height 52
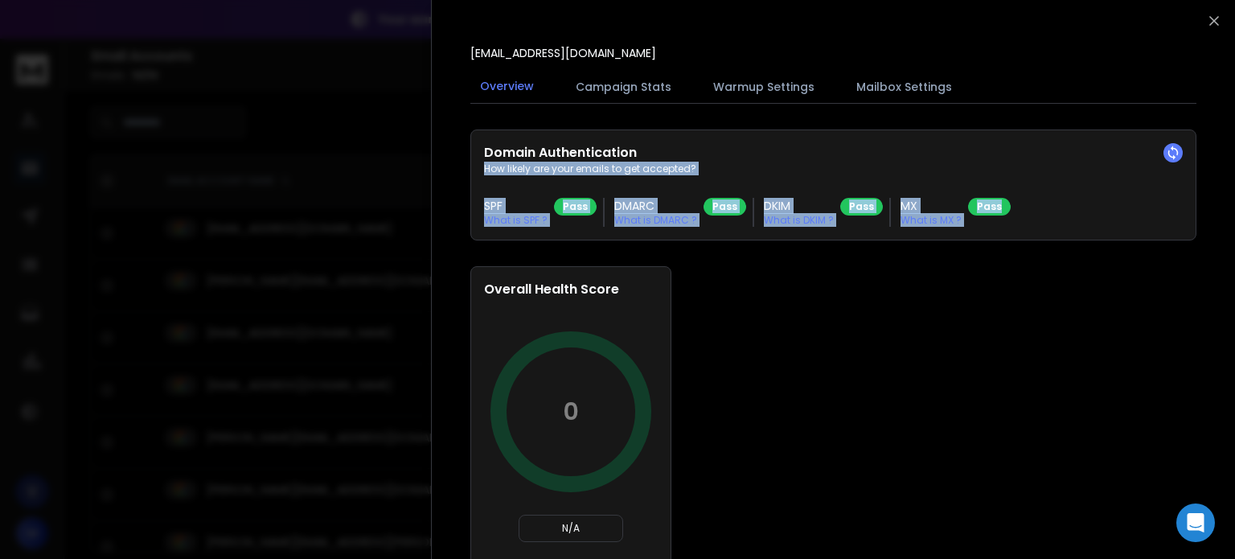
drag, startPoint x: 1226, startPoint y: 153, endPoint x: 1230, endPoint y: 249, distance: 96.6
click at [1230, 249] on div "Multi Select Table Sheet [EMAIL_ADDRESS][DOMAIN_NAME] Overview Campaign Stats W…" at bounding box center [833, 279] width 804 height 559
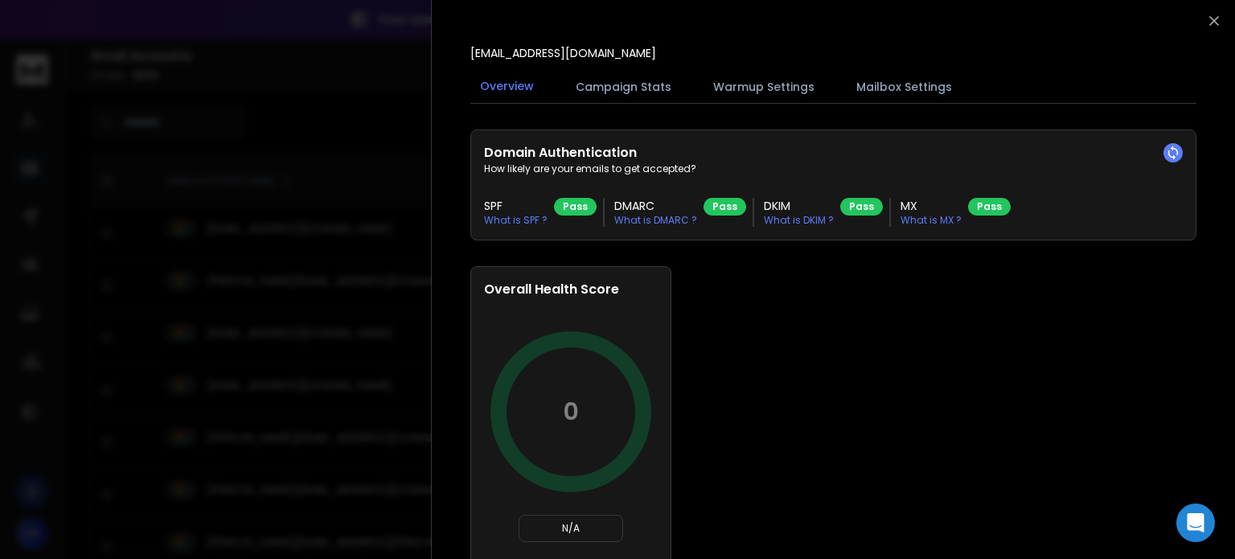
click at [1182, 311] on section "Overall Health Score 0 N/A" at bounding box center [833, 427] width 726 height 322
click at [1201, 302] on div "[EMAIL_ADDRESS][DOMAIN_NAME] Overview Campaign Stats Warmup Settings Mailbox Se…" at bounding box center [833, 316] width 765 height 594
click at [767, 72] on button "Warmup Settings" at bounding box center [764, 86] width 121 height 35
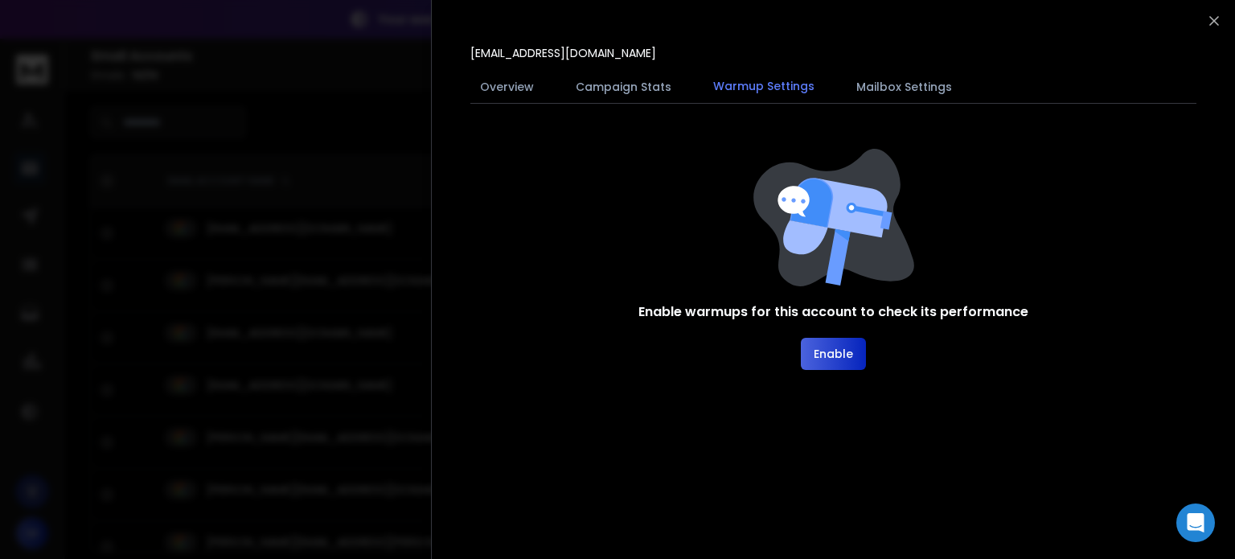
click at [824, 354] on button "Enable" at bounding box center [833, 354] width 65 height 32
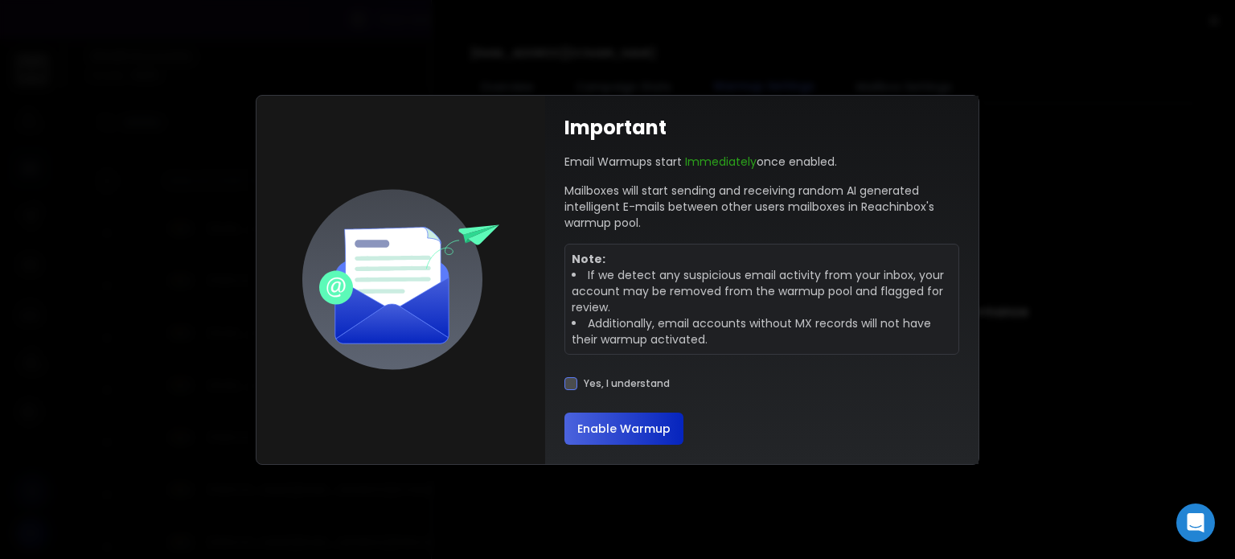
click at [620, 377] on label "Yes, I understand" at bounding box center [627, 383] width 86 height 13
click at [581, 385] on div "Yes, I understand" at bounding box center [616, 383] width 105 height 13
click at [578, 385] on div "Yes, I understand" at bounding box center [616, 383] width 105 height 13
click at [569, 380] on button "Yes, I understand" at bounding box center [570, 383] width 13 height 13
click at [635, 428] on button "Enable Warmup" at bounding box center [623, 428] width 119 height 32
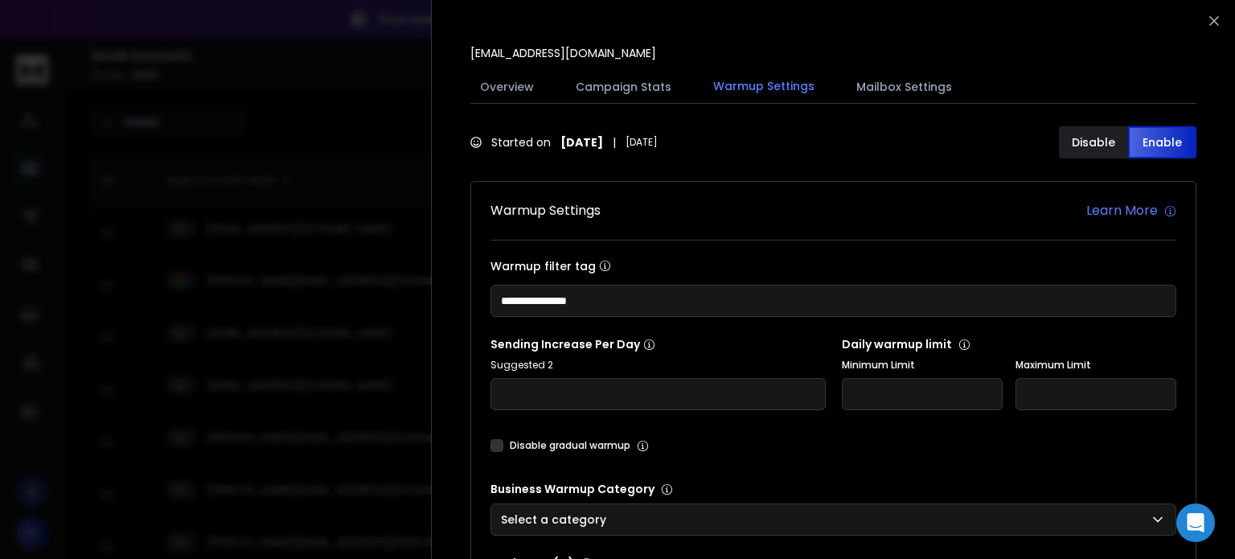
drag, startPoint x: 1229, startPoint y: 219, endPoint x: 1234, endPoint y: 265, distance: 46.9
click at [1234, 265] on div "**********" at bounding box center [833, 279] width 804 height 559
click at [1217, 302] on div "**********" at bounding box center [833, 279] width 804 height 559
click at [871, 75] on button "Mailbox Settings" at bounding box center [904, 86] width 115 height 35
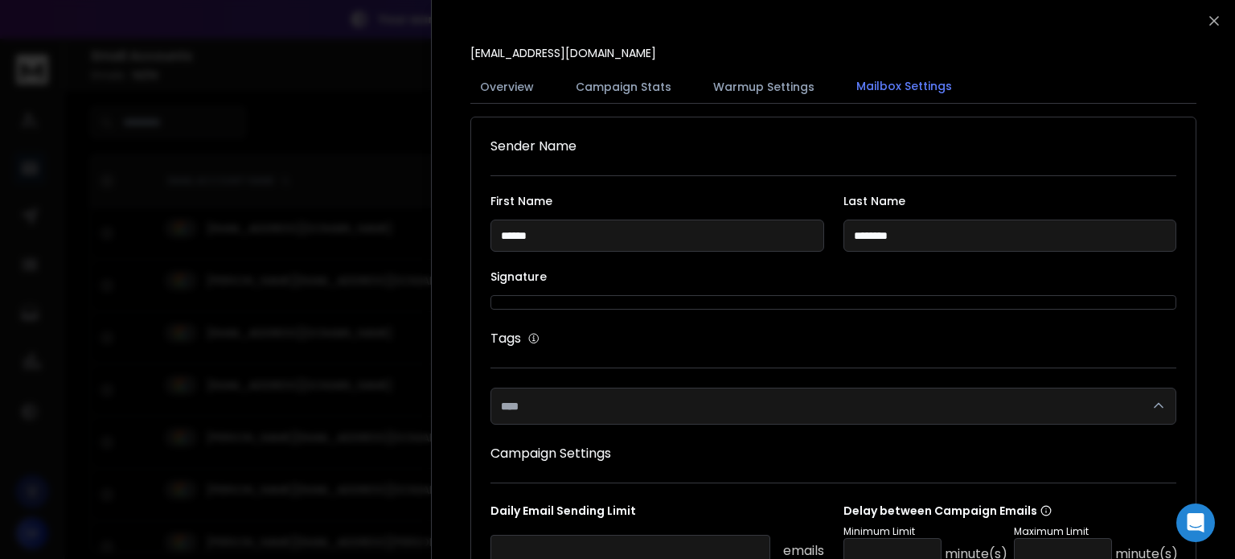
click at [769, 75] on button "Warmup Settings" at bounding box center [764, 86] width 121 height 35
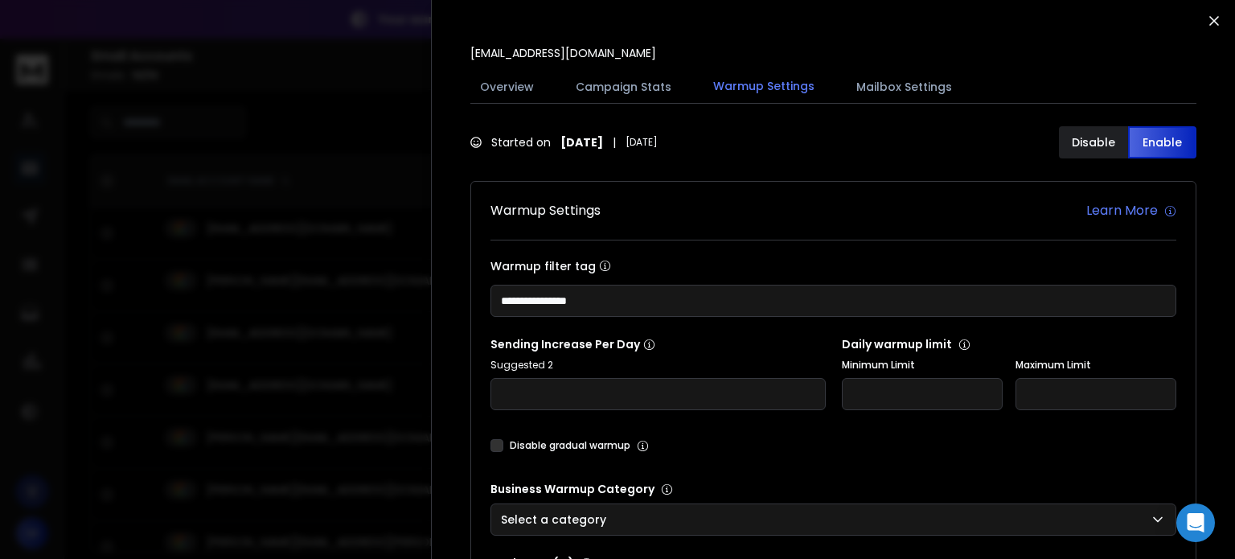
click at [1215, 22] on icon "button" at bounding box center [1214, 21] width 16 height 16
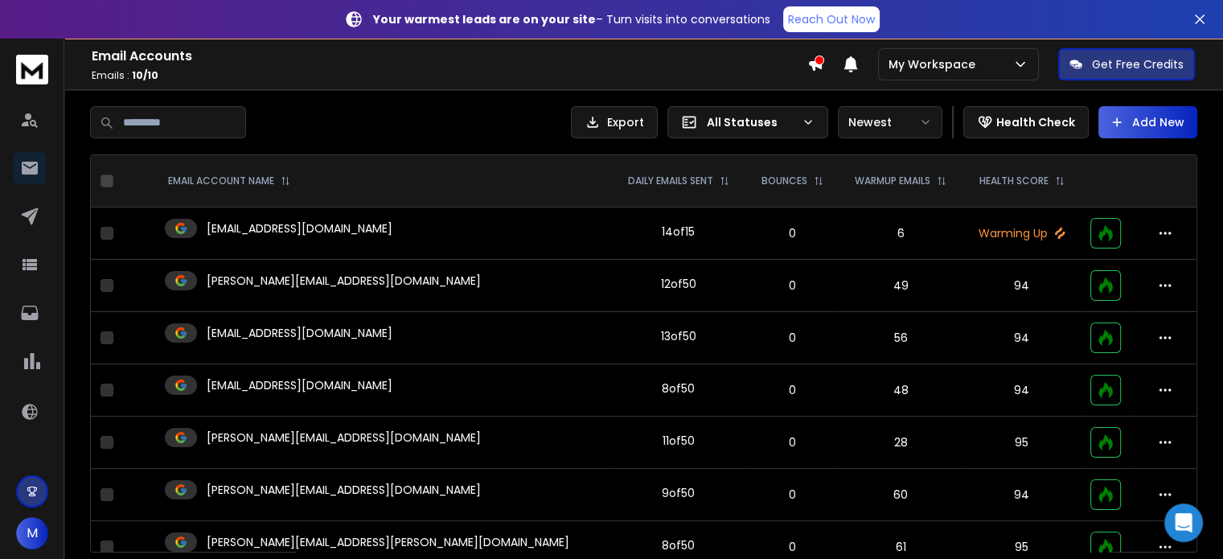
click at [843, 233] on td "6" at bounding box center [901, 233] width 125 height 52
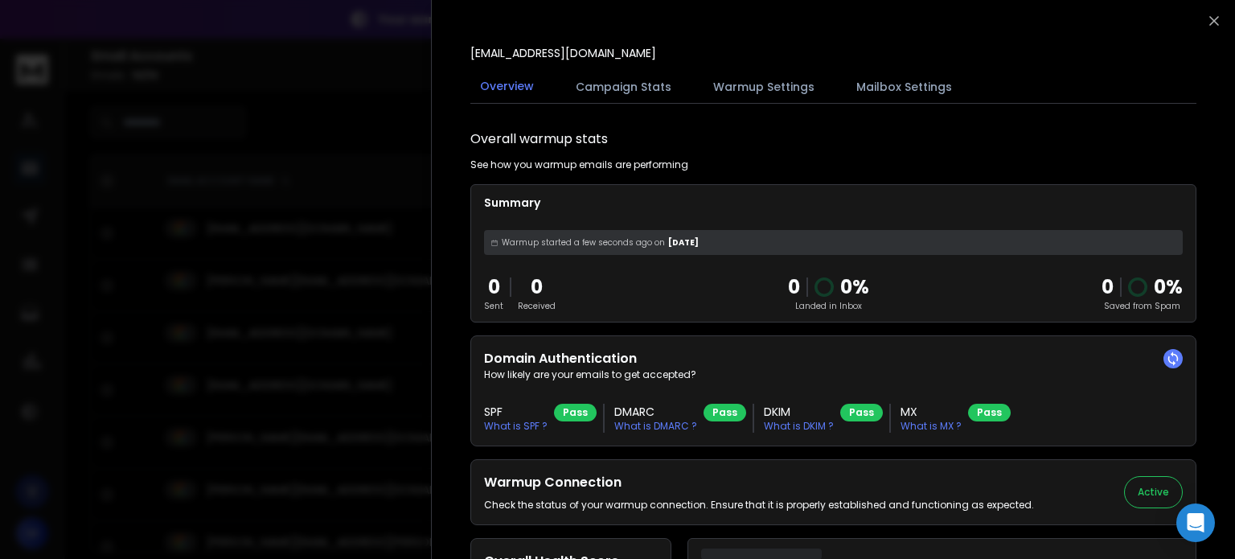
click at [620, 72] on button "Campaign Stats" at bounding box center [623, 86] width 115 height 35
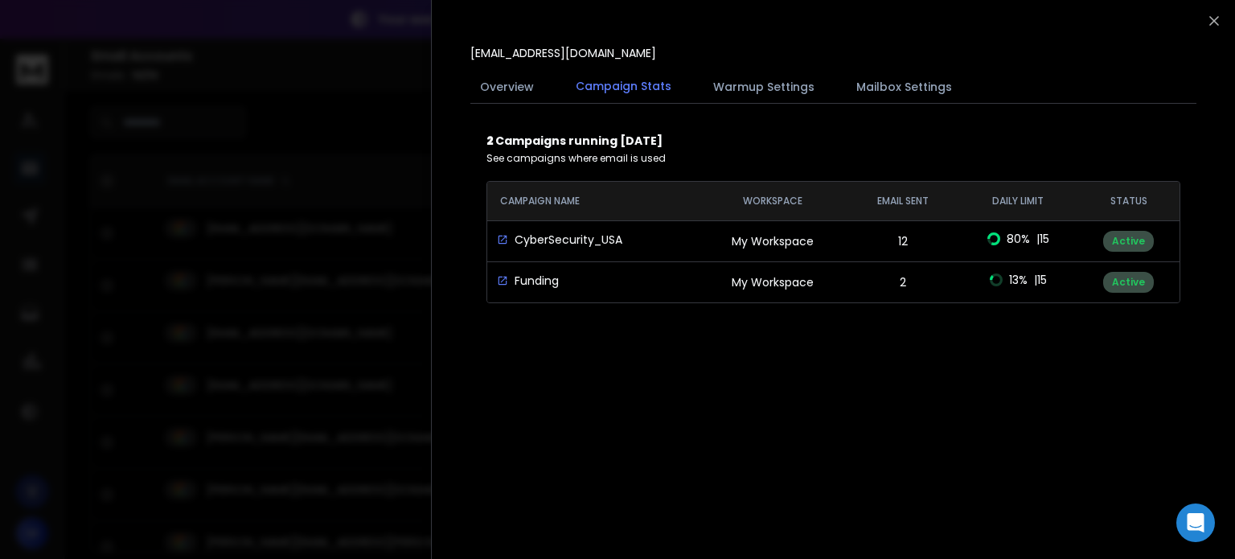
click at [745, 77] on button "Warmup Settings" at bounding box center [764, 86] width 121 height 35
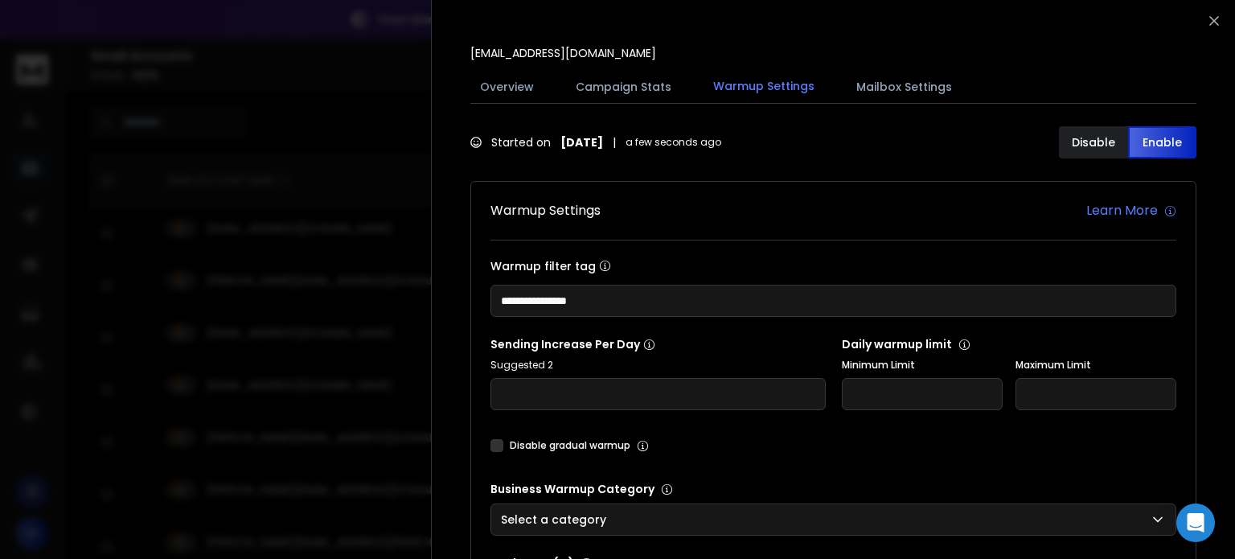
click at [636, 83] on button "Campaign Stats" at bounding box center [623, 86] width 115 height 35
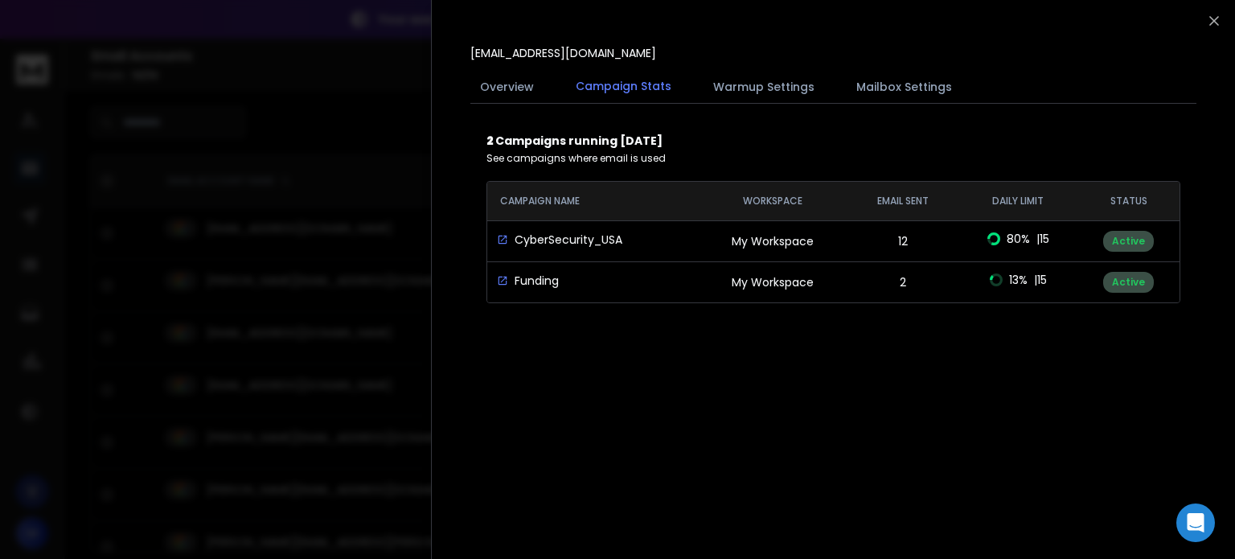
click at [925, 80] on button "Mailbox Settings" at bounding box center [904, 86] width 115 height 35
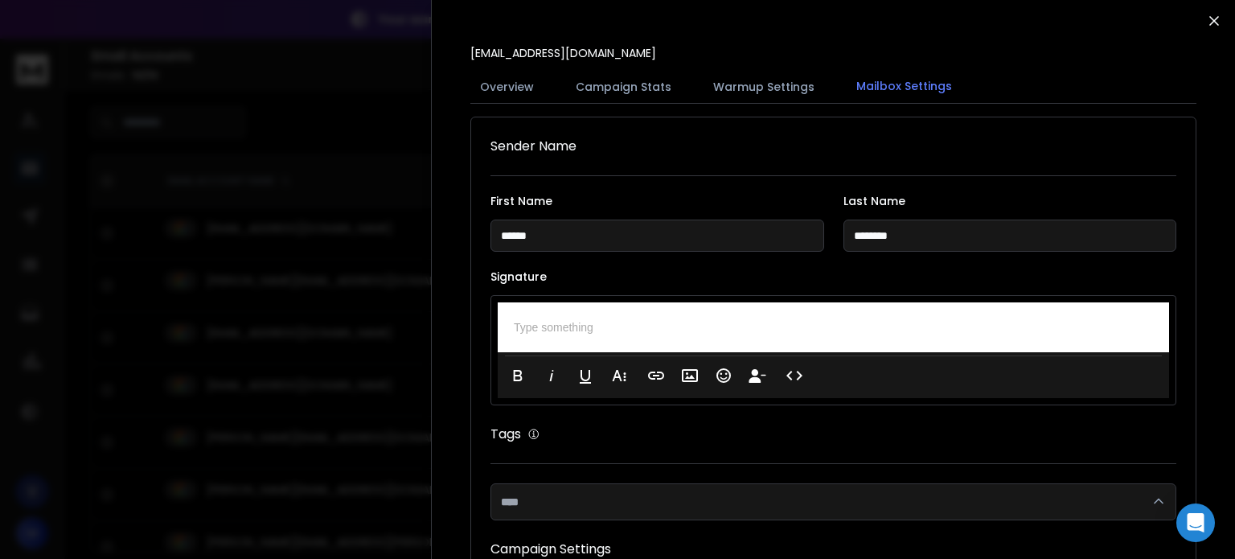
click at [1211, 22] on icon "button" at bounding box center [1214, 21] width 8 height 8
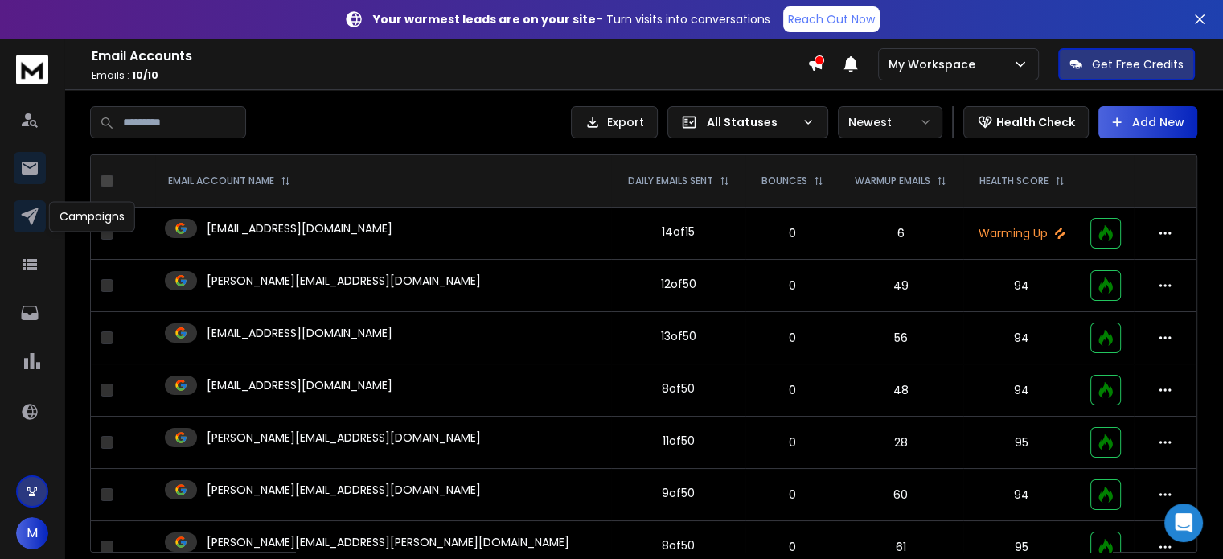
click at [31, 207] on icon at bounding box center [29, 216] width 19 height 19
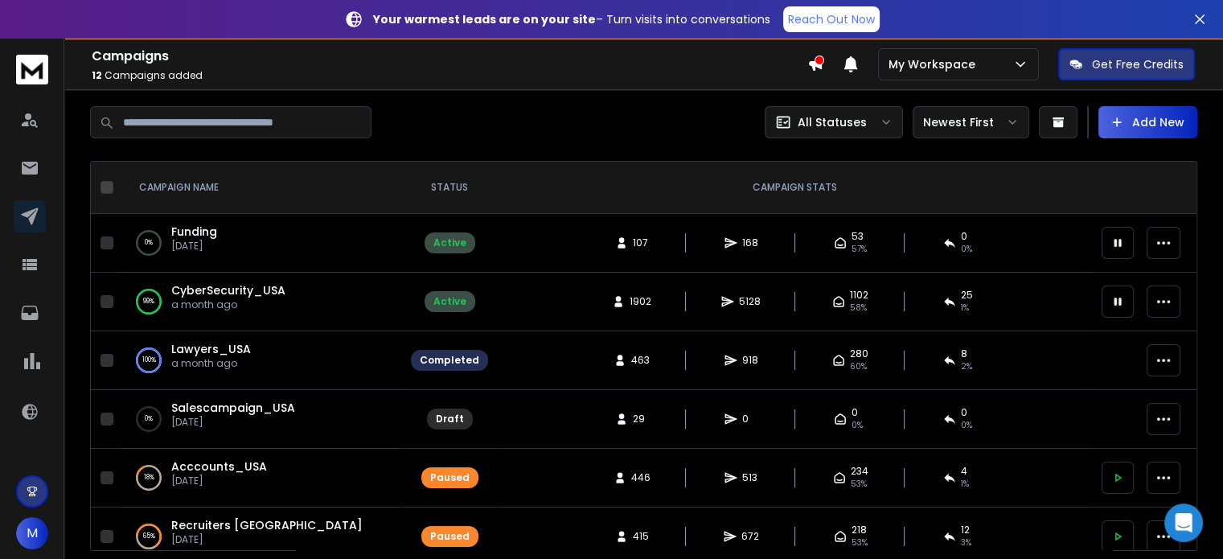
click at [584, 248] on div "107 168 53 57 % 0 0 %" at bounding box center [794, 243] width 575 height 26
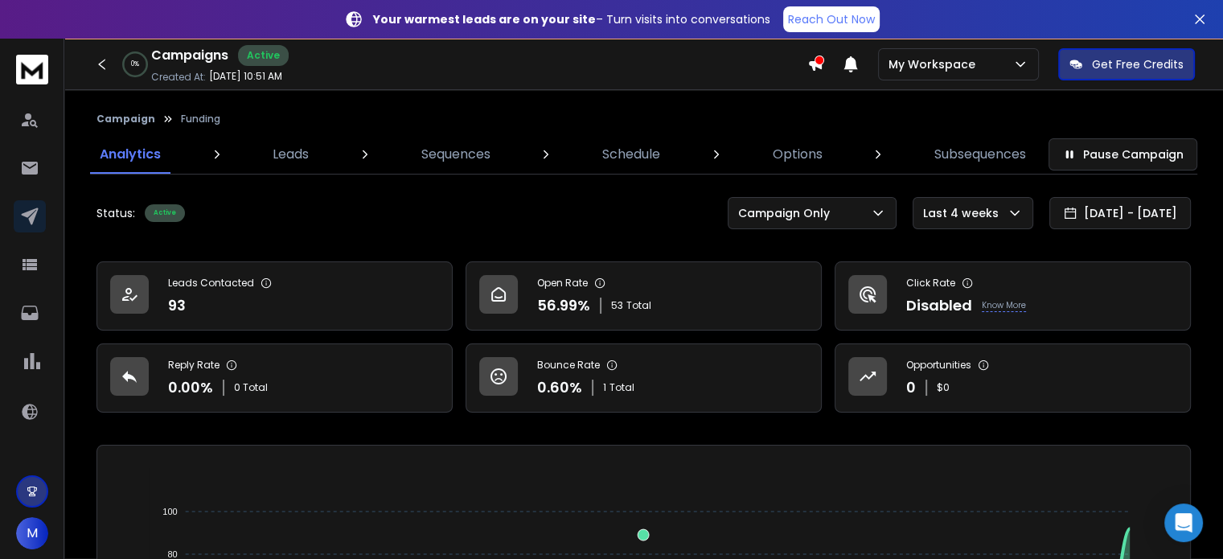
click at [866, 125] on div "Campaign Funding" at bounding box center [643, 119] width 1107 height 26
click at [788, 163] on p "Options" at bounding box center [798, 154] width 50 height 19
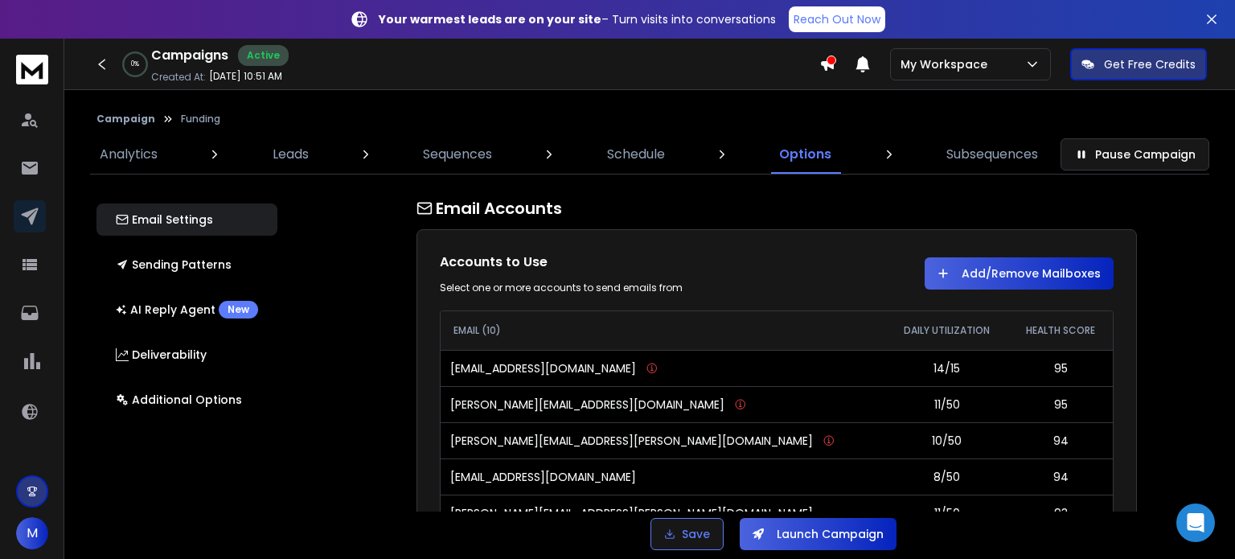
click at [1180, 290] on div "Email Accounts Accounts to Use Select one or more accounts to send emails from …" at bounding box center [786, 354] width 966 height 314
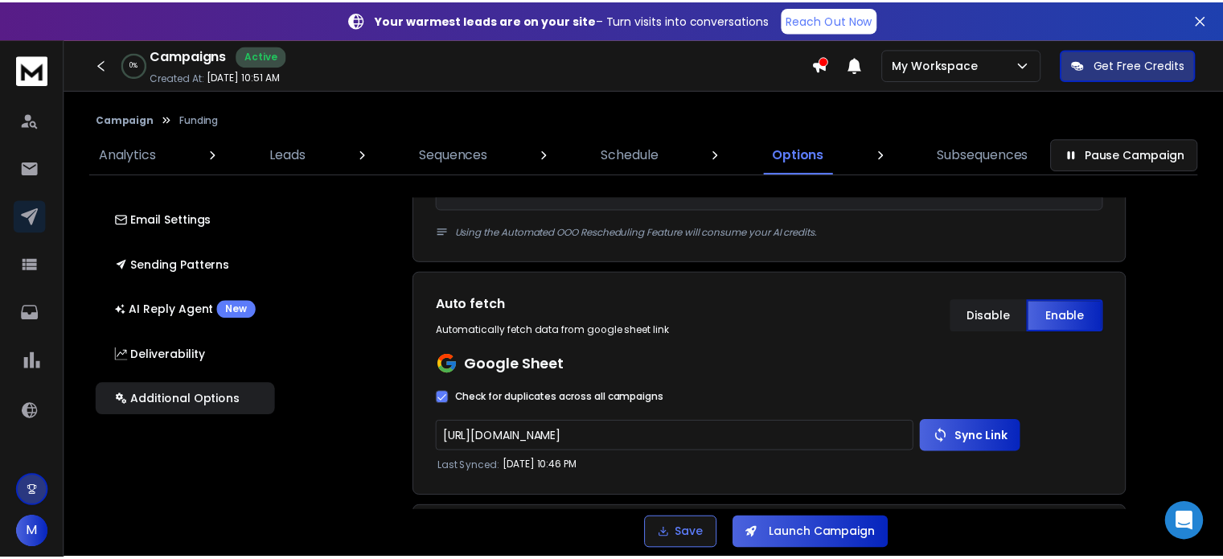
scroll to position [3149, 0]
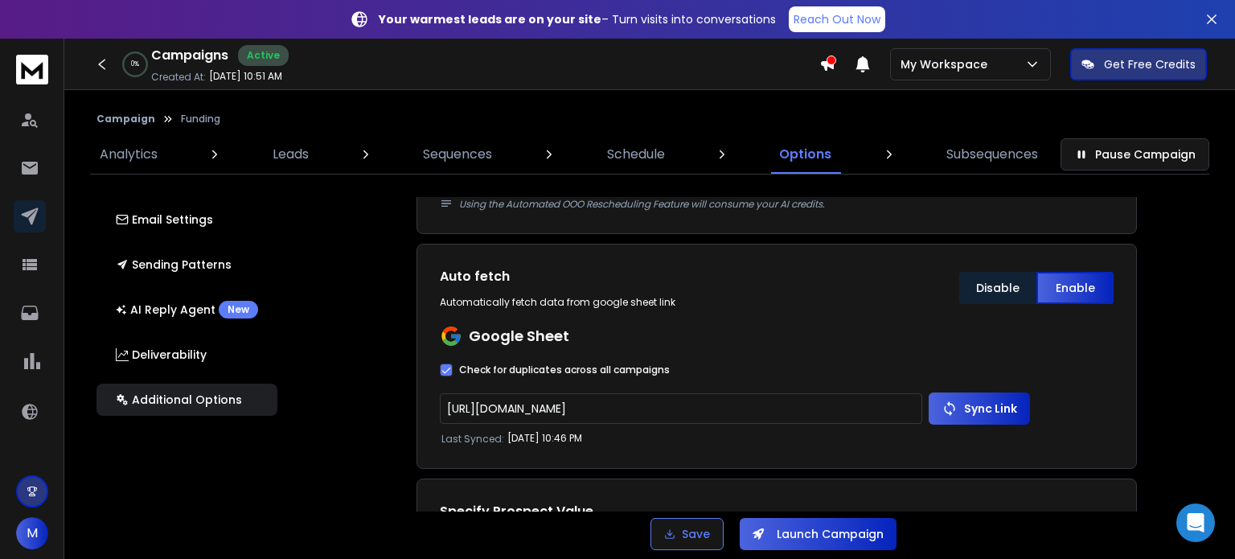
click at [991, 272] on button "Disable" at bounding box center [997, 288] width 77 height 32
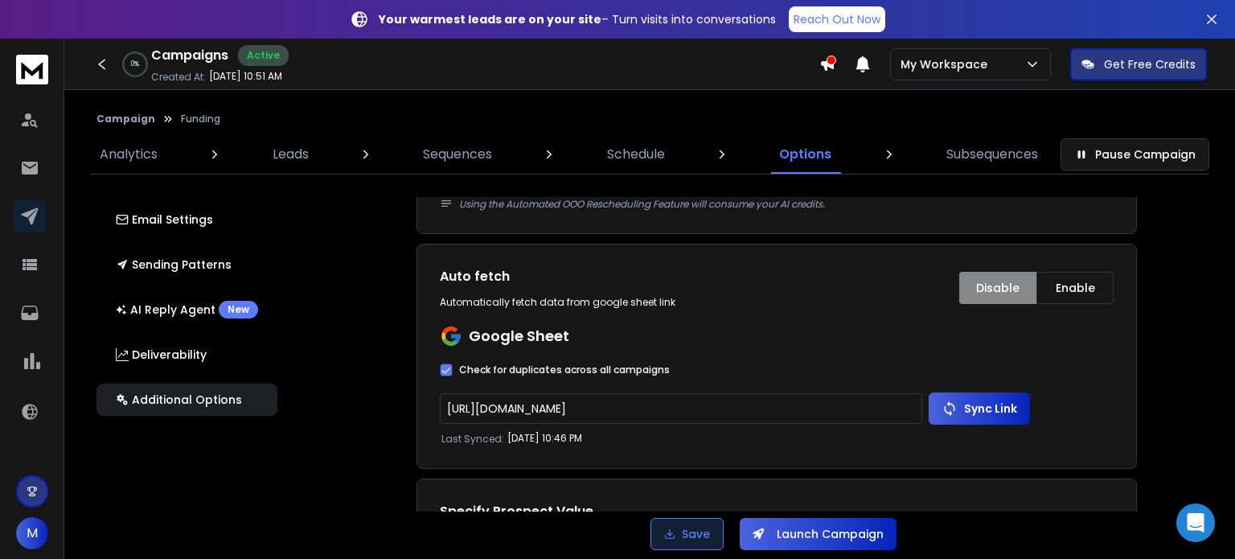
click at [685, 533] on button "Save" at bounding box center [686, 534] width 73 height 32
click at [33, 170] on icon at bounding box center [30, 168] width 16 height 13
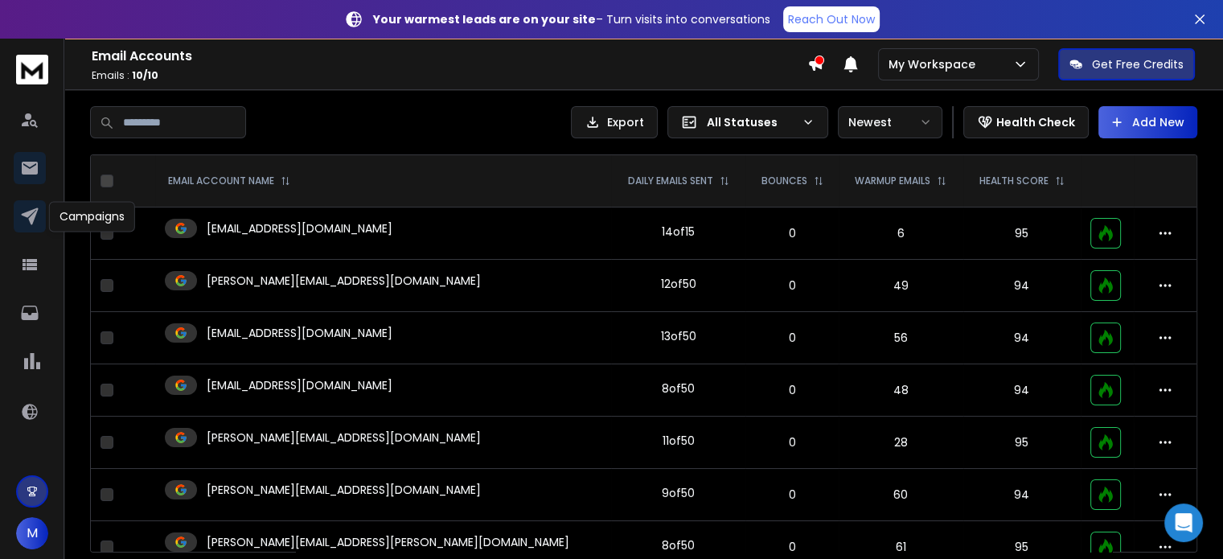
click at [36, 203] on link at bounding box center [30, 216] width 32 height 32
